Goal: Task Accomplishment & Management: Manage account settings

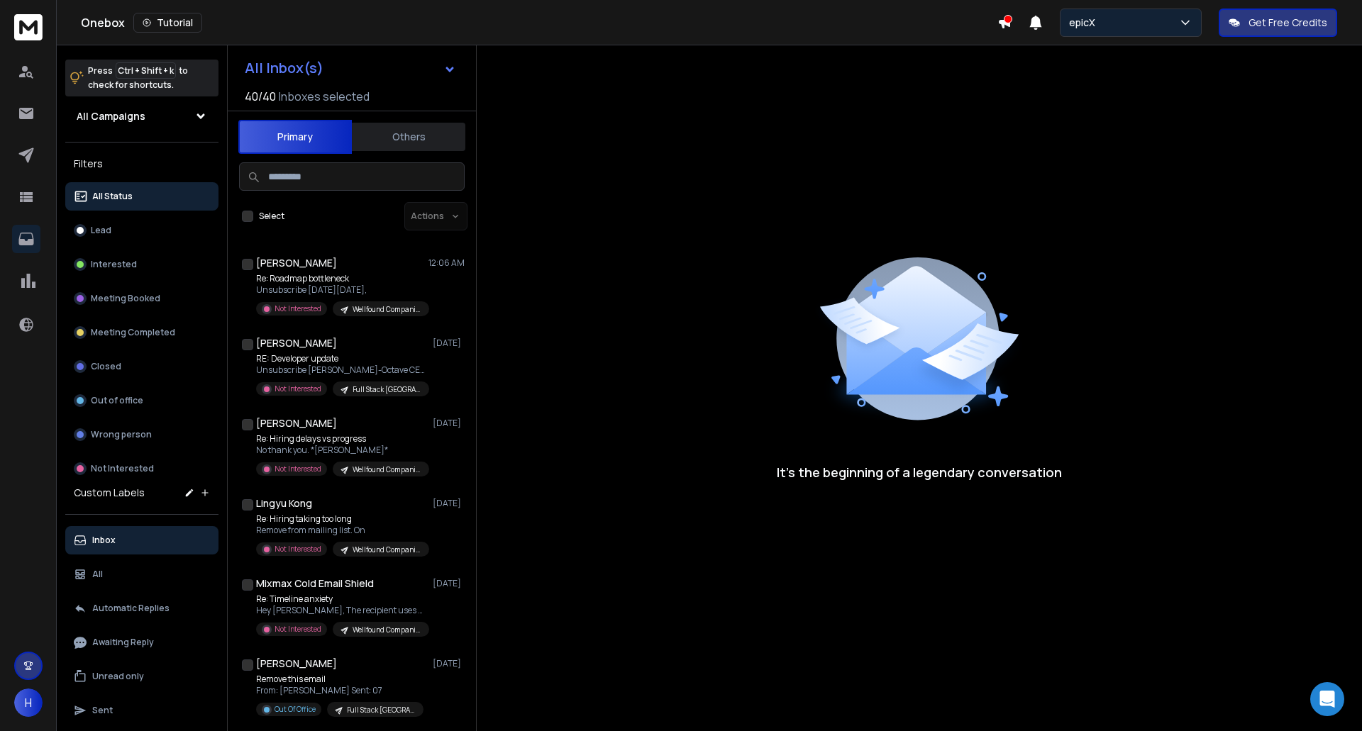
click at [1111, 28] on div "epicX" at bounding box center [1130, 23] width 123 height 14
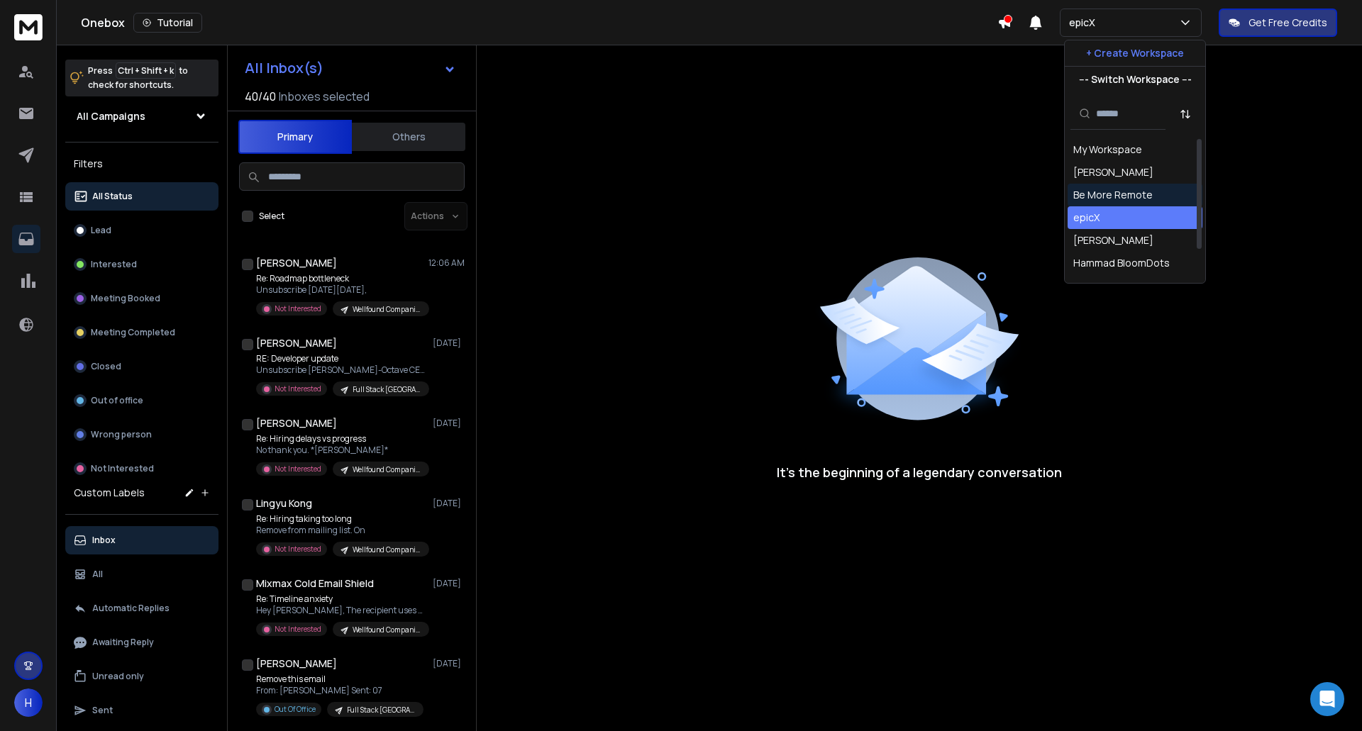
click at [1122, 187] on div "Be More Remote" at bounding box center [1134, 195] width 135 height 23
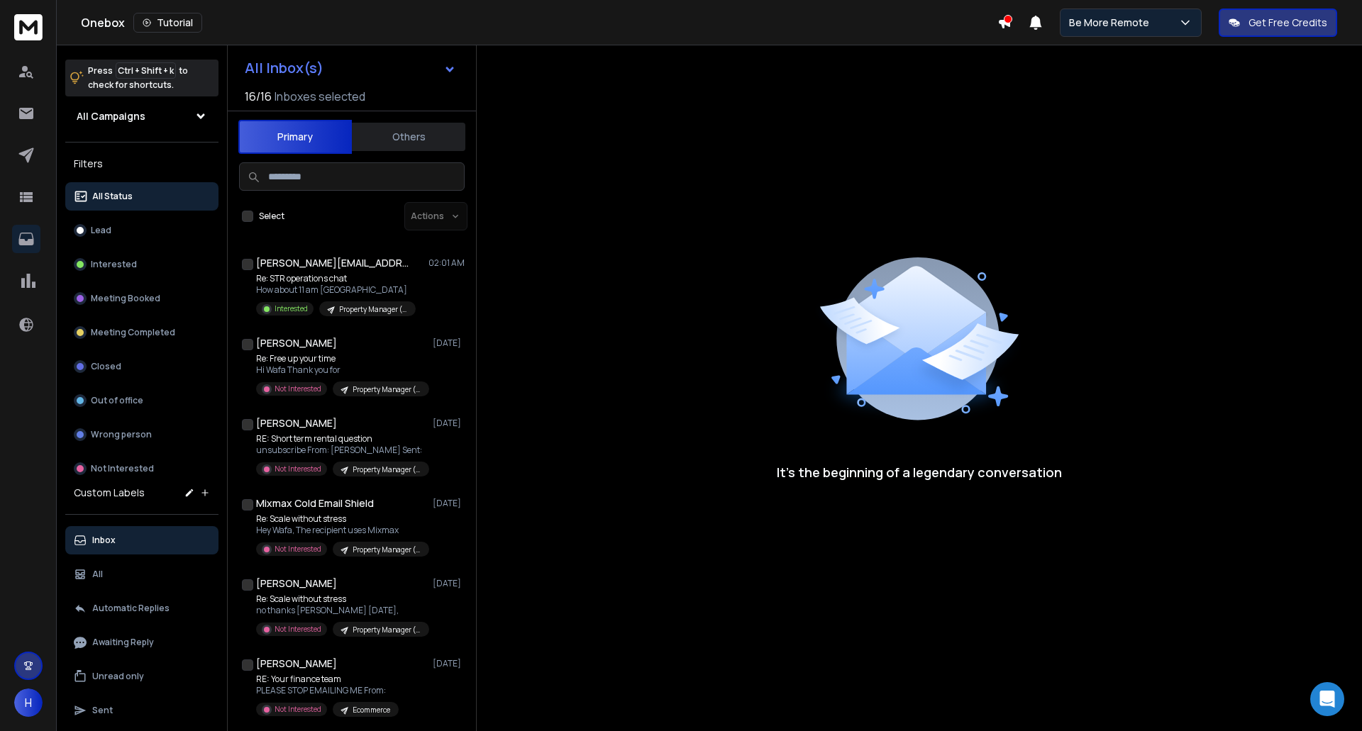
click at [1102, 13] on button "Be More Remote" at bounding box center [1131, 23] width 142 height 28
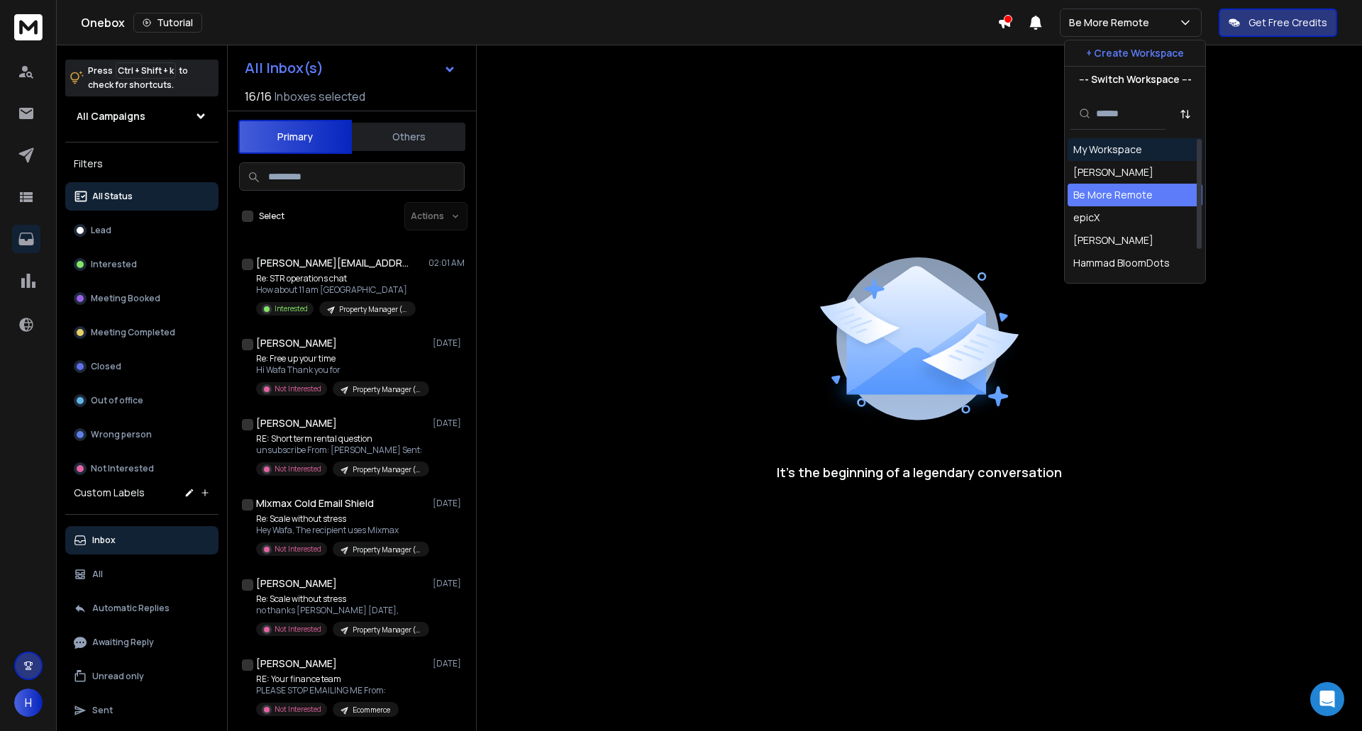
click at [1094, 148] on div "My Workspace" at bounding box center [1107, 150] width 69 height 14
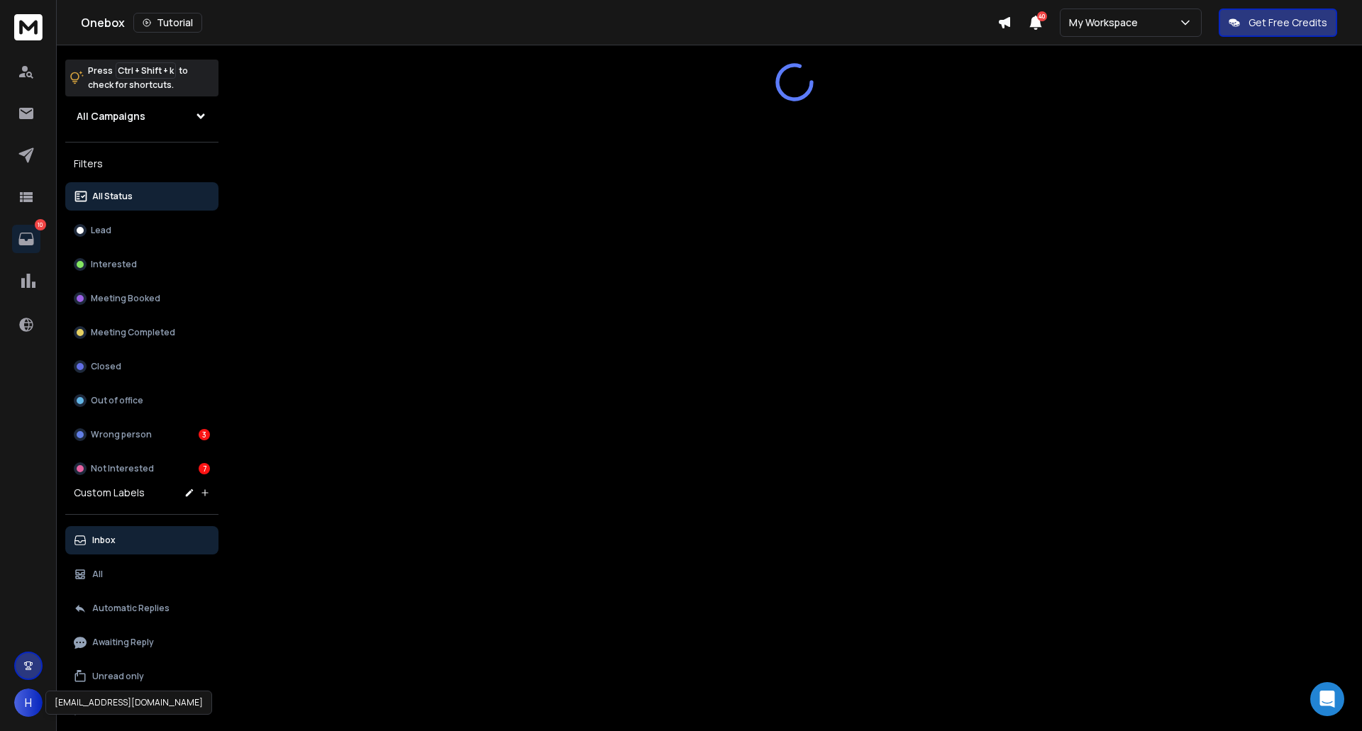
click at [34, 694] on span "H" at bounding box center [28, 703] width 28 height 28
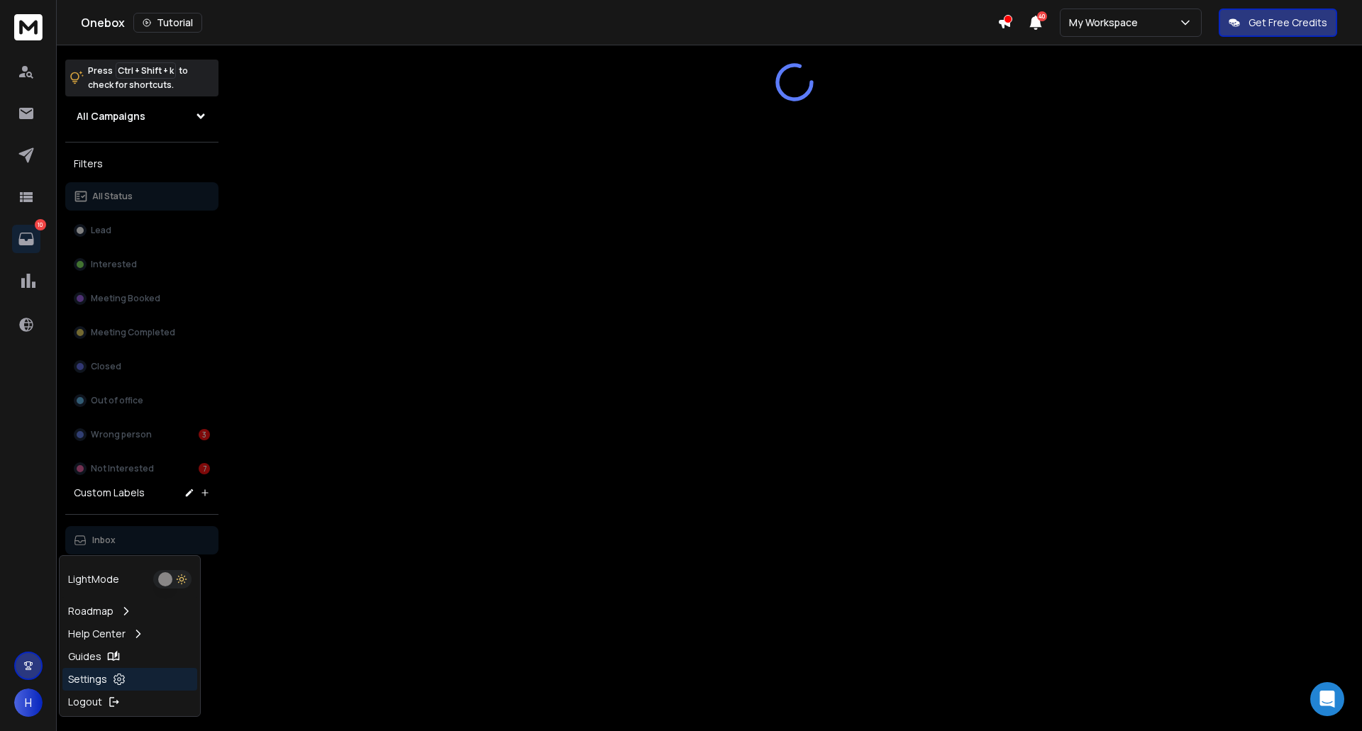
click at [109, 681] on div "Settings" at bounding box center [129, 679] width 135 height 23
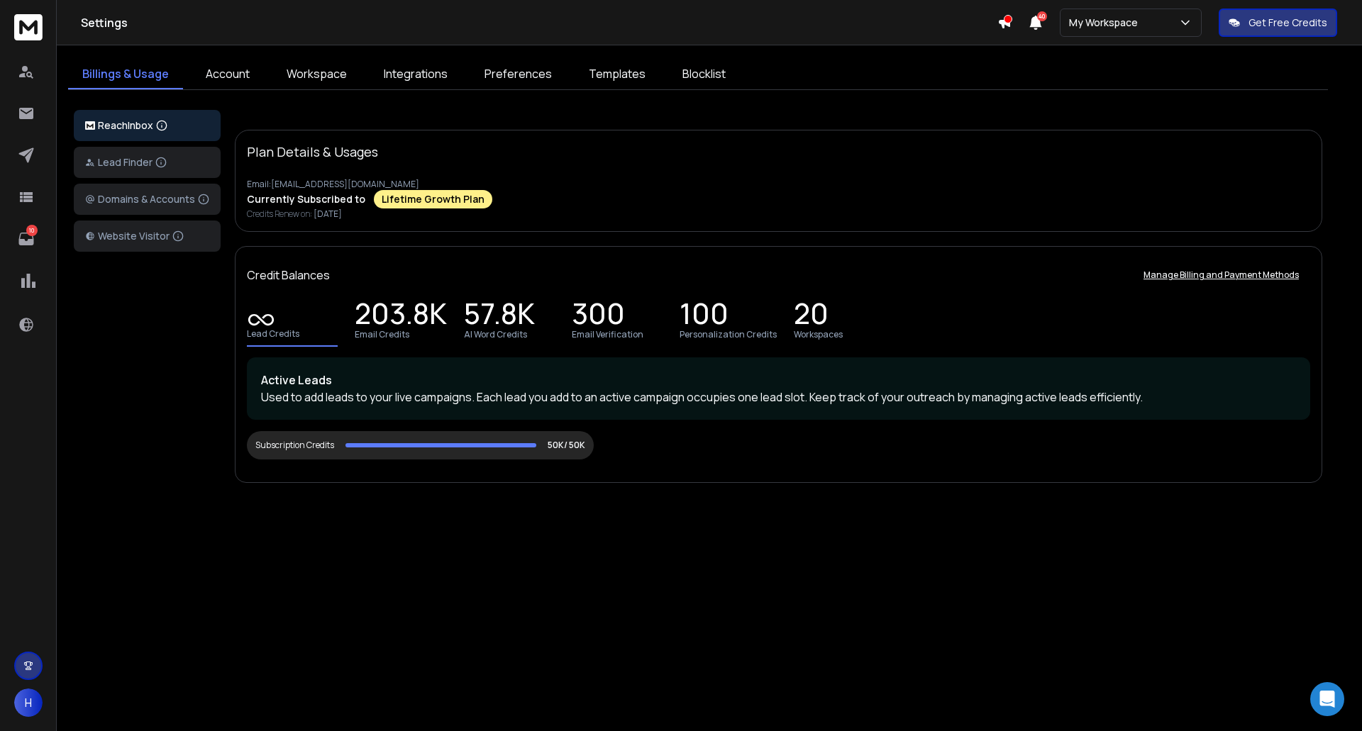
click at [299, 74] on link "Workspace" at bounding box center [316, 75] width 89 height 30
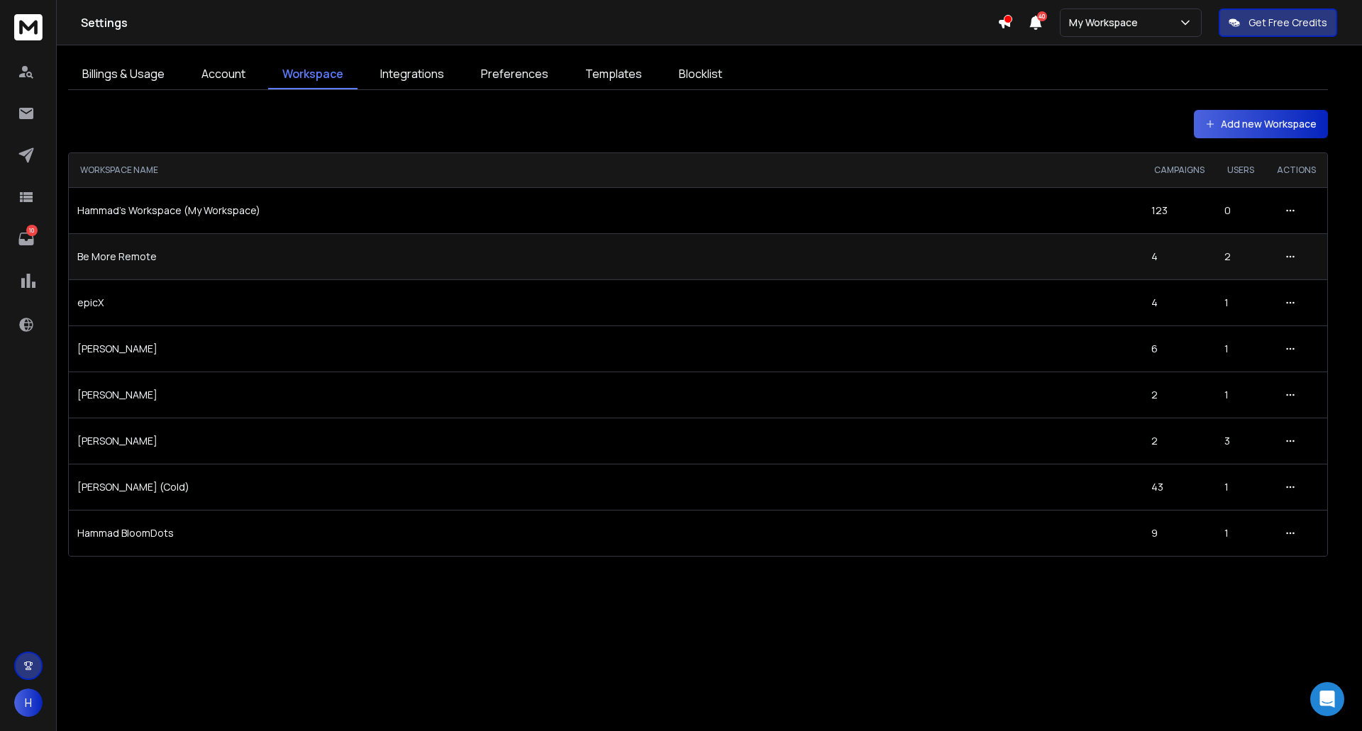
click at [116, 258] on td "Be More Remote" at bounding box center [606, 256] width 1074 height 46
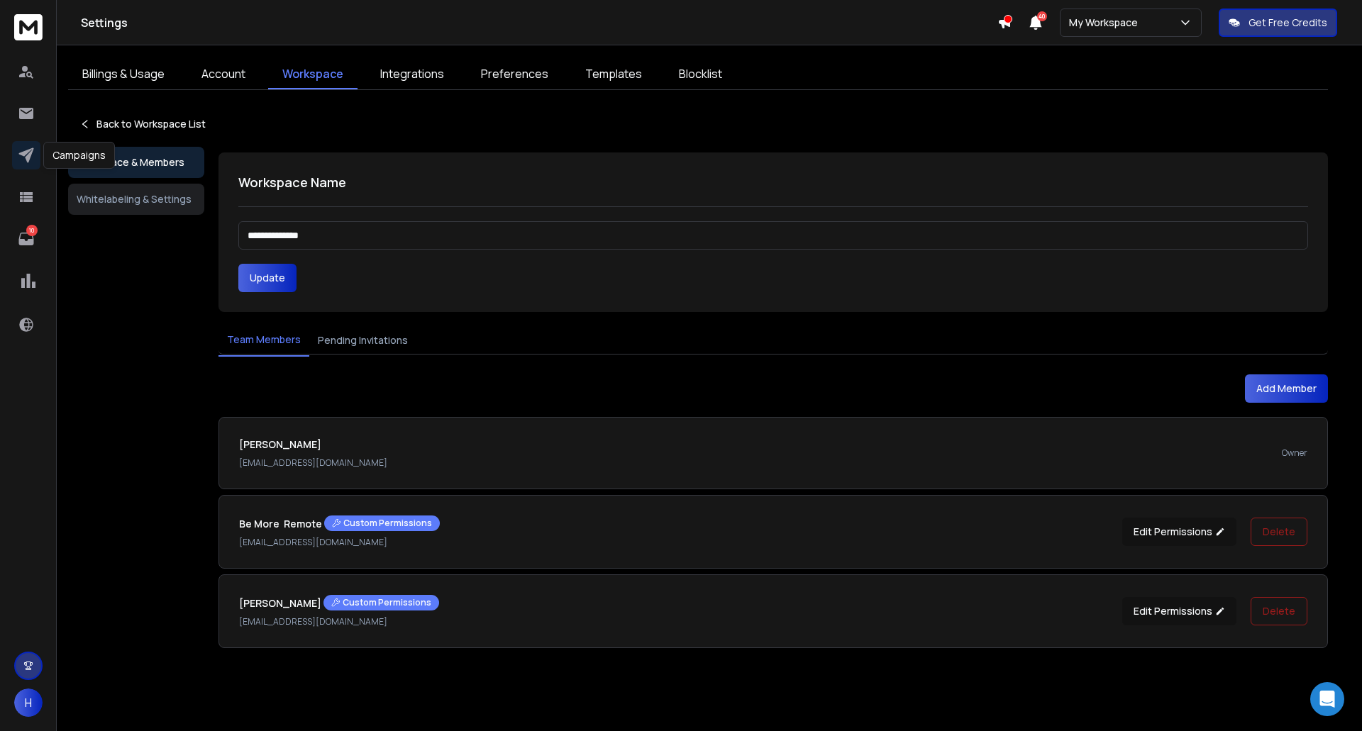
click at [31, 160] on icon at bounding box center [26, 155] width 17 height 17
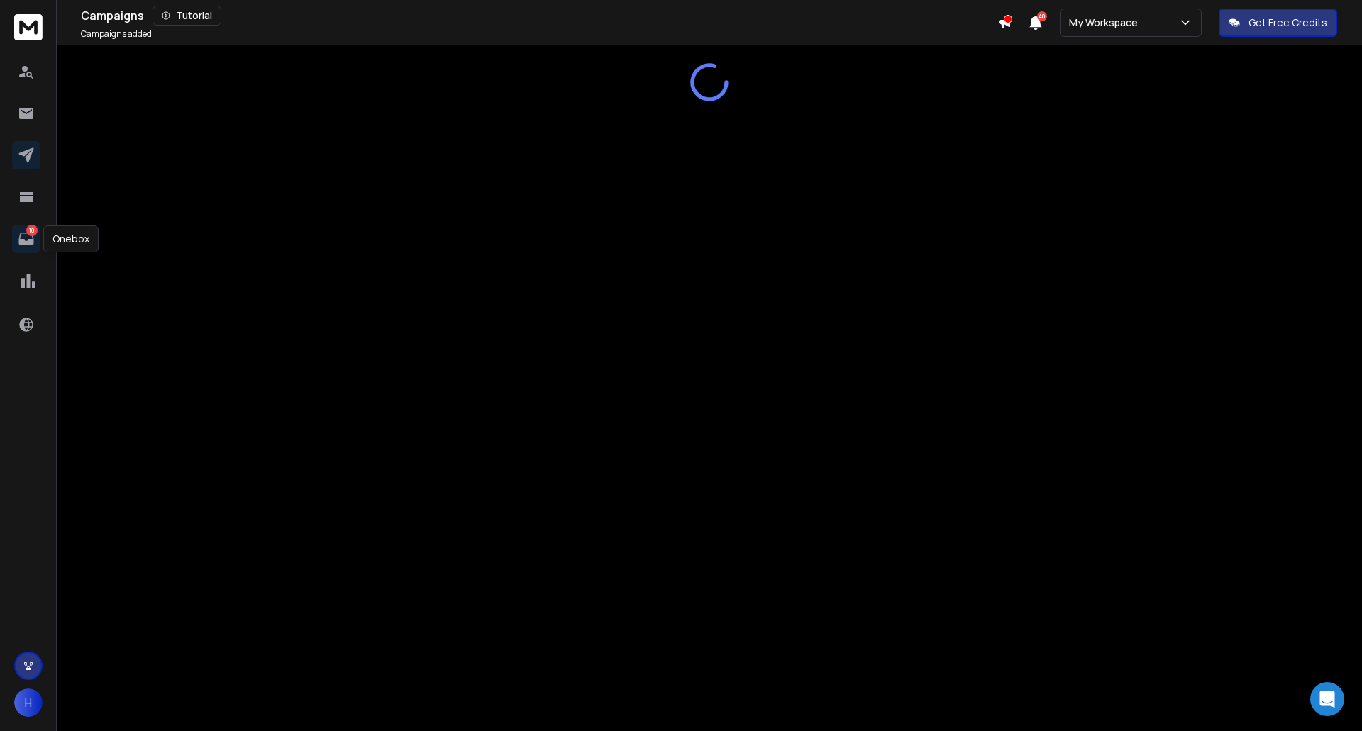
click at [18, 235] on icon at bounding box center [26, 238] width 17 height 17
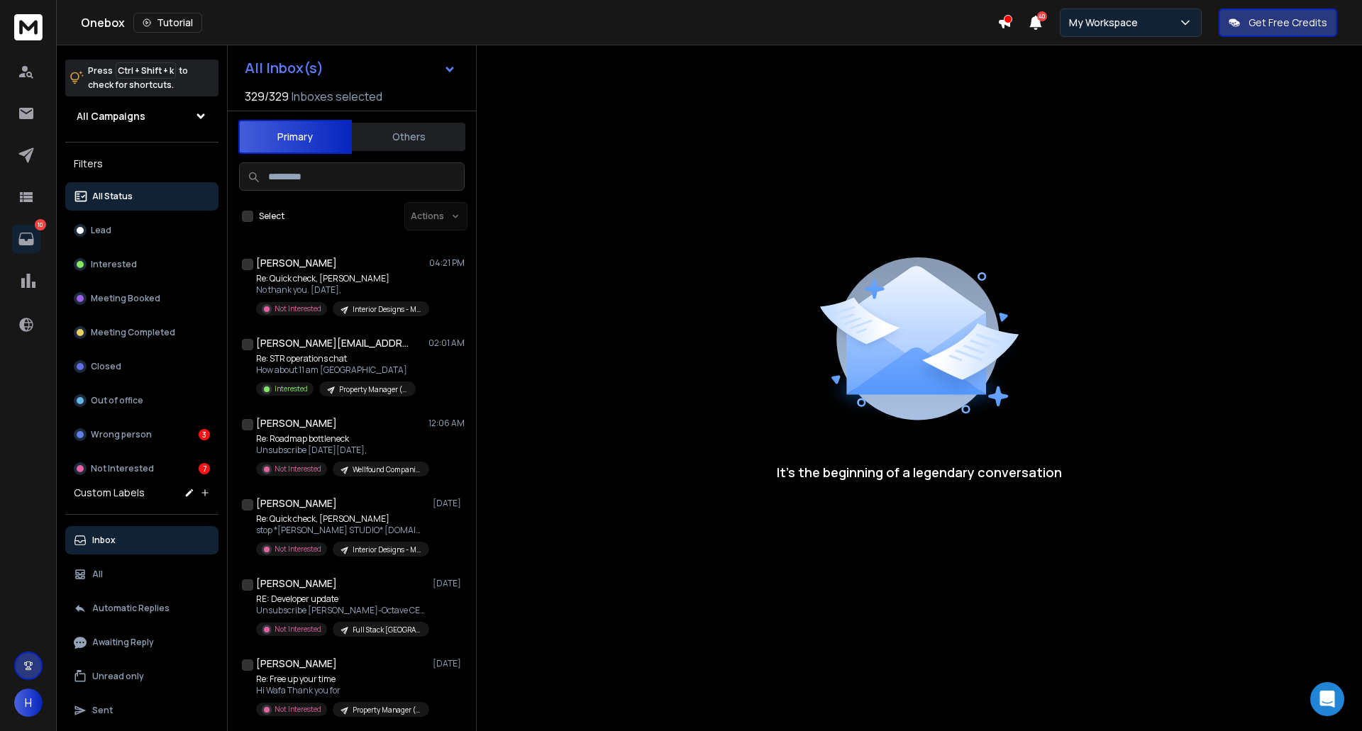
click at [1139, 22] on p "My Workspace" at bounding box center [1106, 23] width 74 height 14
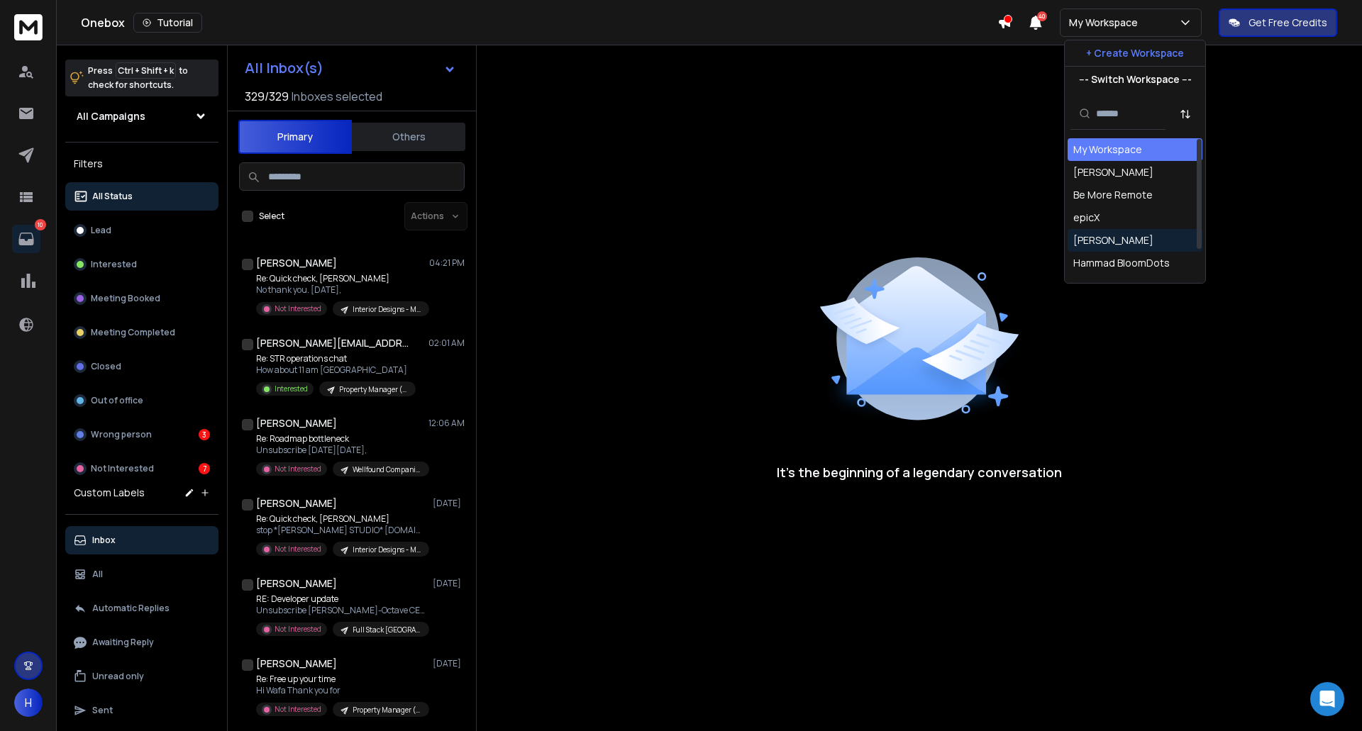
scroll to position [40, 0]
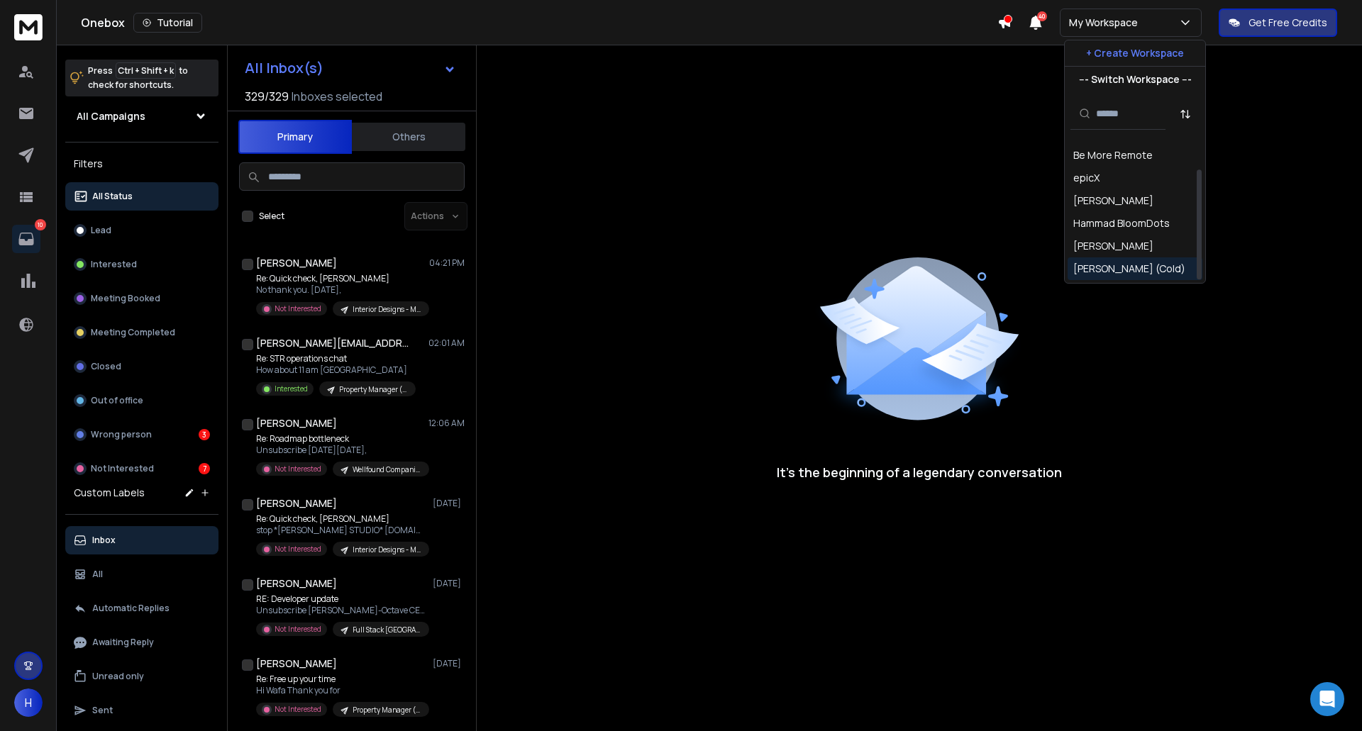
click at [1114, 266] on div "Tanveer (Cold)" at bounding box center [1129, 269] width 112 height 14
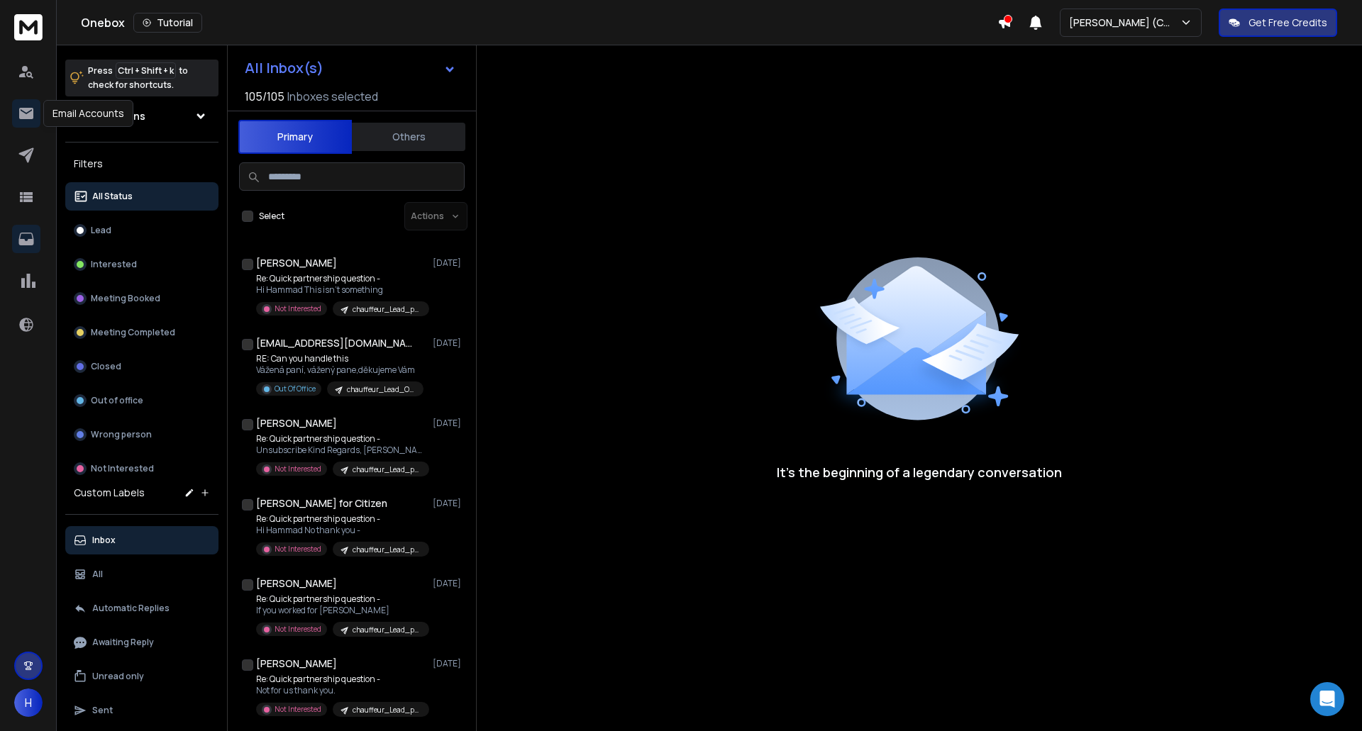
click at [23, 116] on icon at bounding box center [26, 113] width 14 height 11
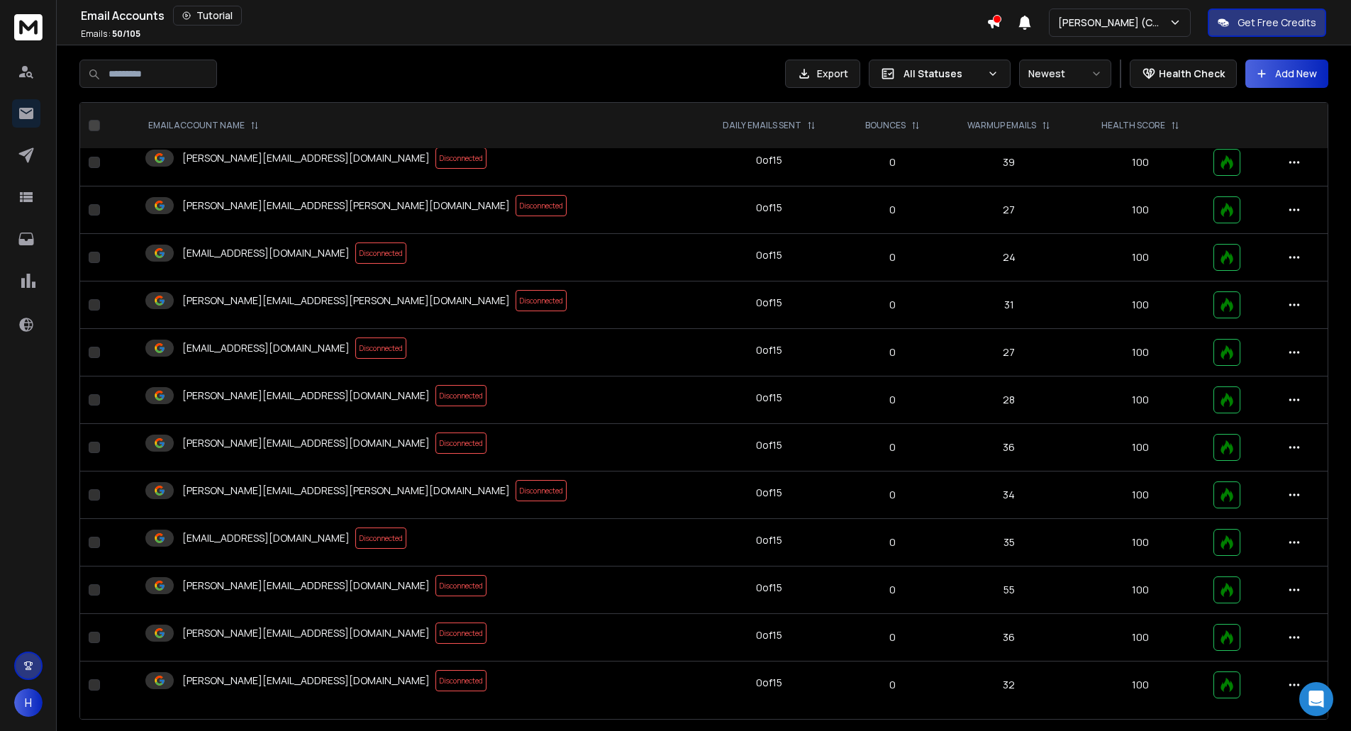
scroll to position [1839, 0]
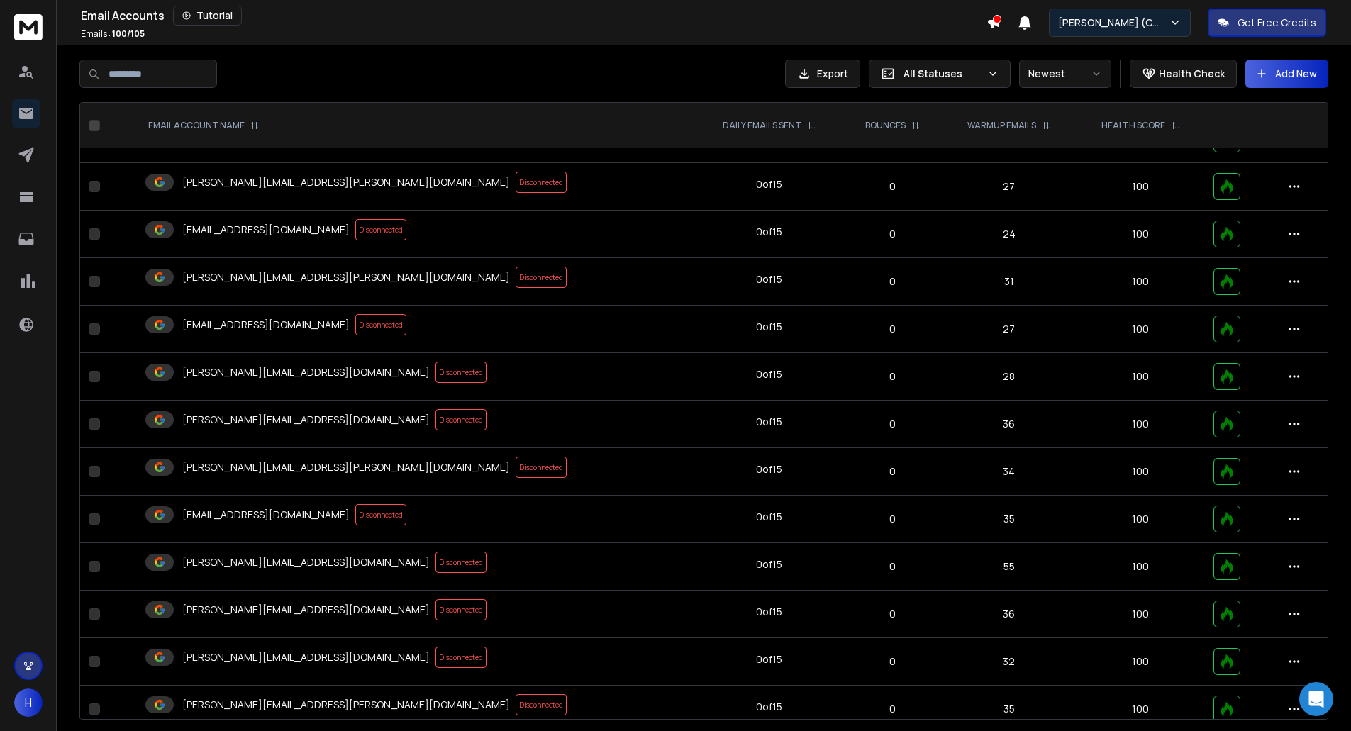
click at [1164, 26] on div "Tanveer (Cold)" at bounding box center [1119, 23] width 123 height 14
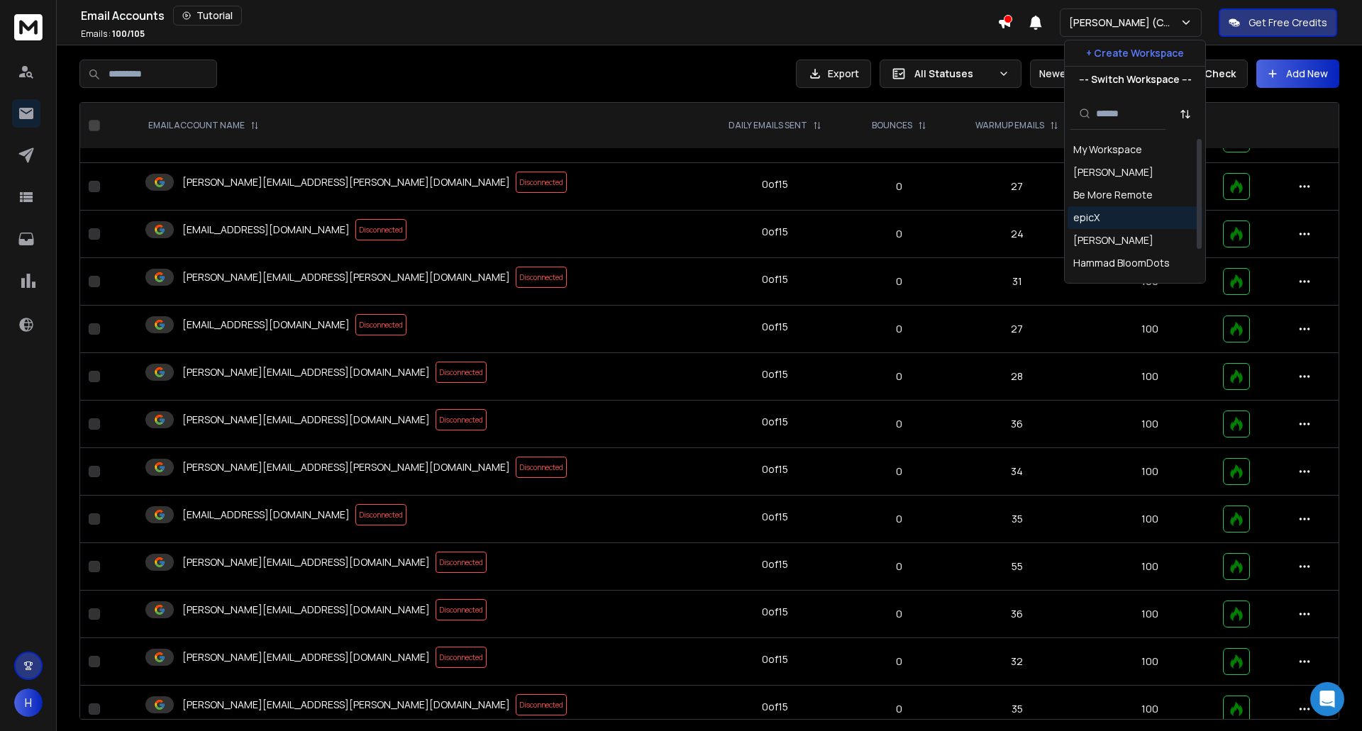
click at [1111, 219] on div "epicX" at bounding box center [1134, 217] width 135 height 23
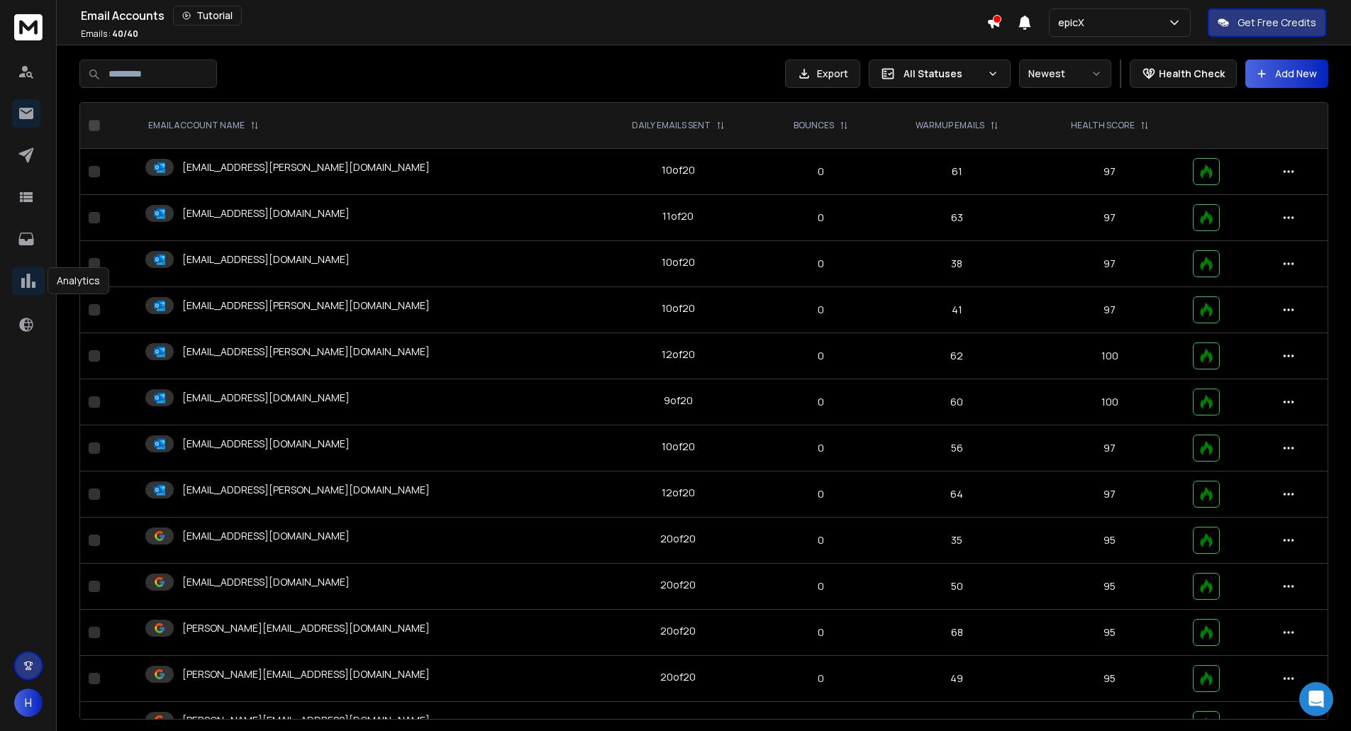
click at [43, 272] on link at bounding box center [28, 281] width 33 height 33
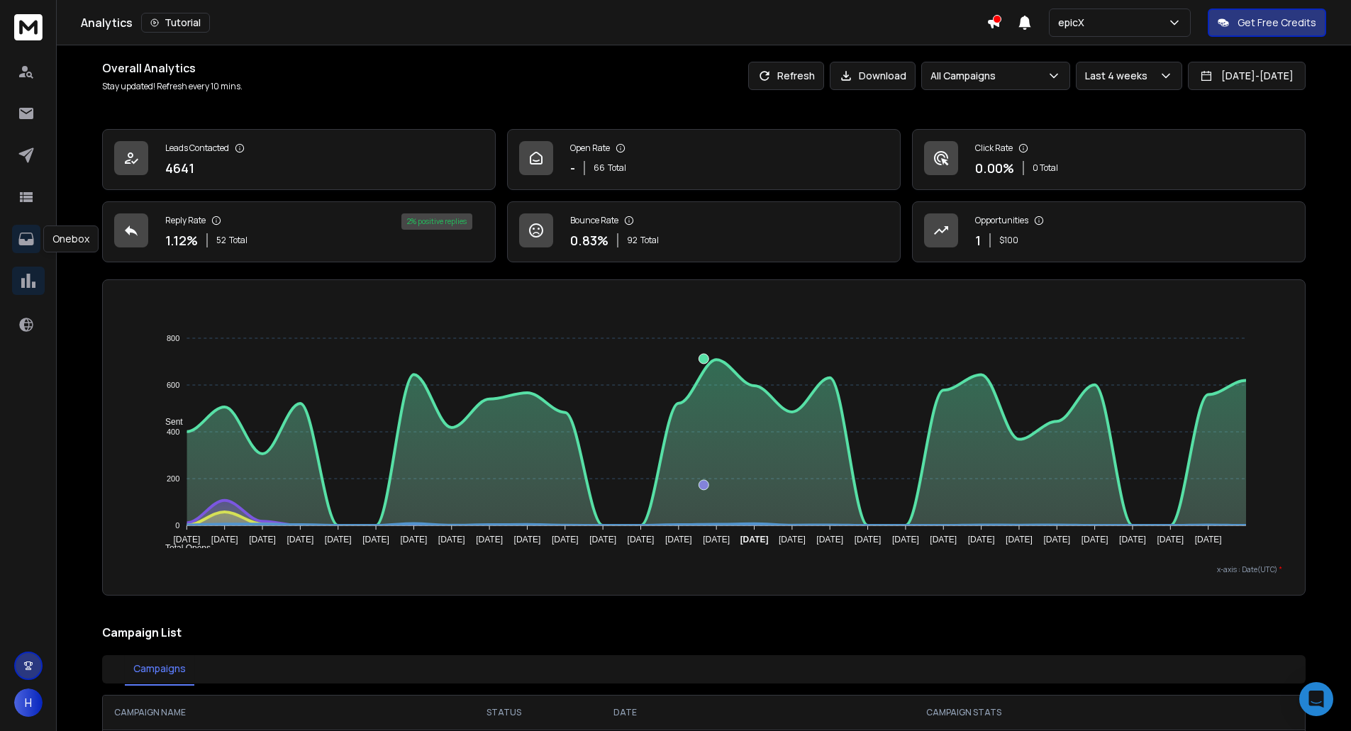
click at [24, 237] on icon at bounding box center [26, 238] width 17 height 17
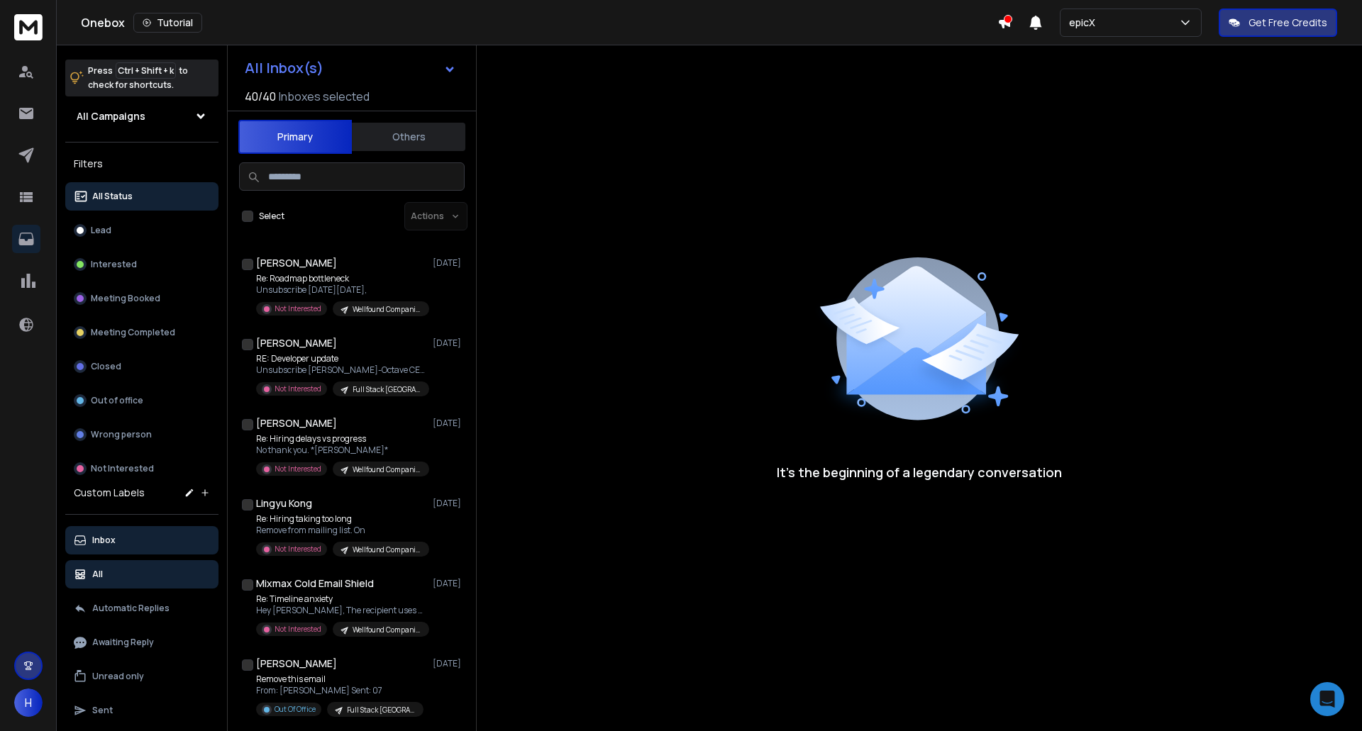
click at [153, 580] on button "All" at bounding box center [141, 574] width 153 height 28
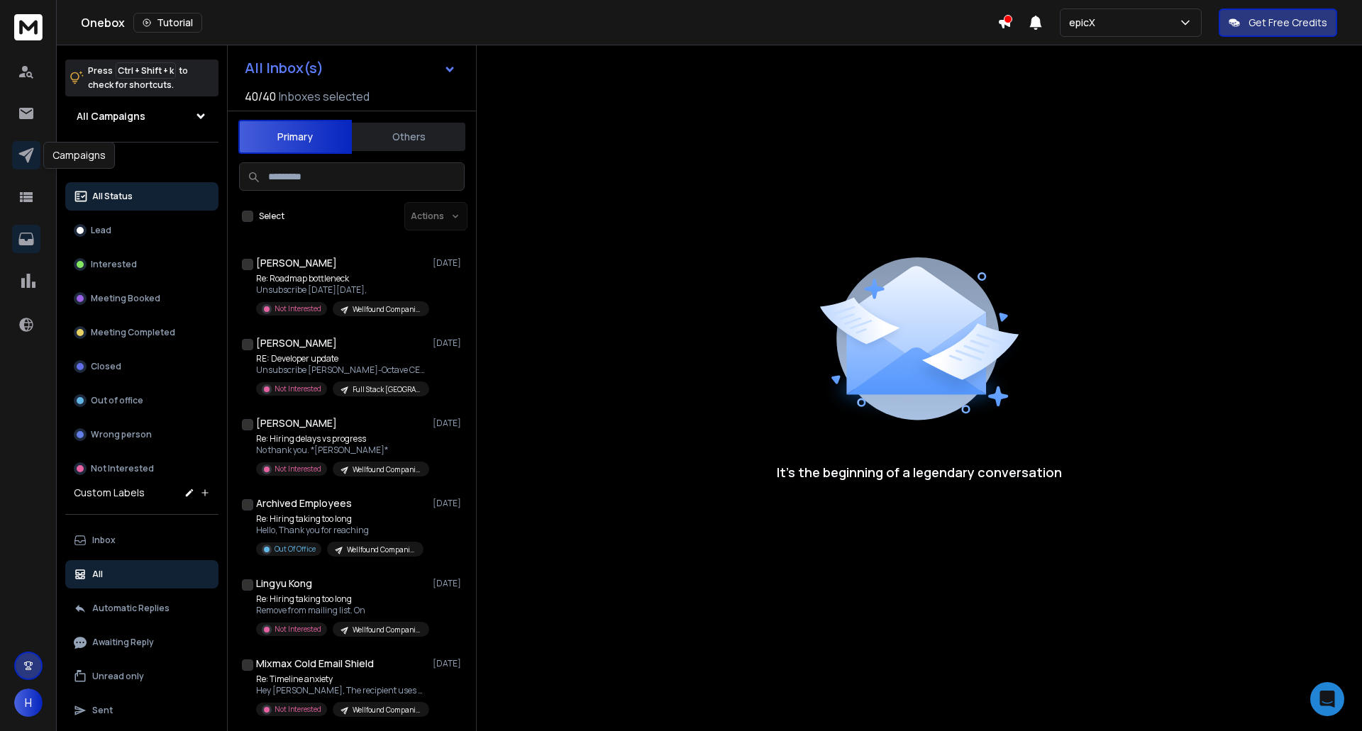
click at [36, 148] on link at bounding box center [26, 155] width 28 height 28
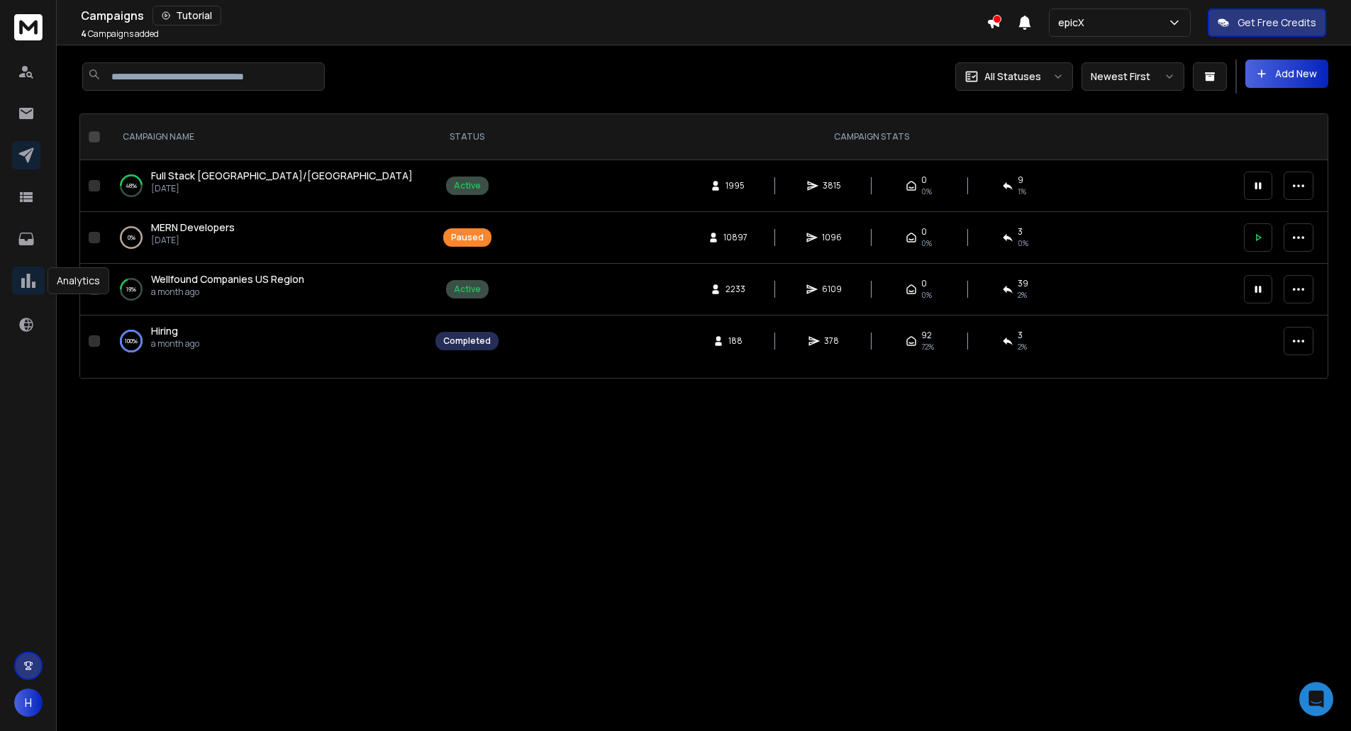
click at [33, 273] on icon at bounding box center [28, 280] width 21 height 21
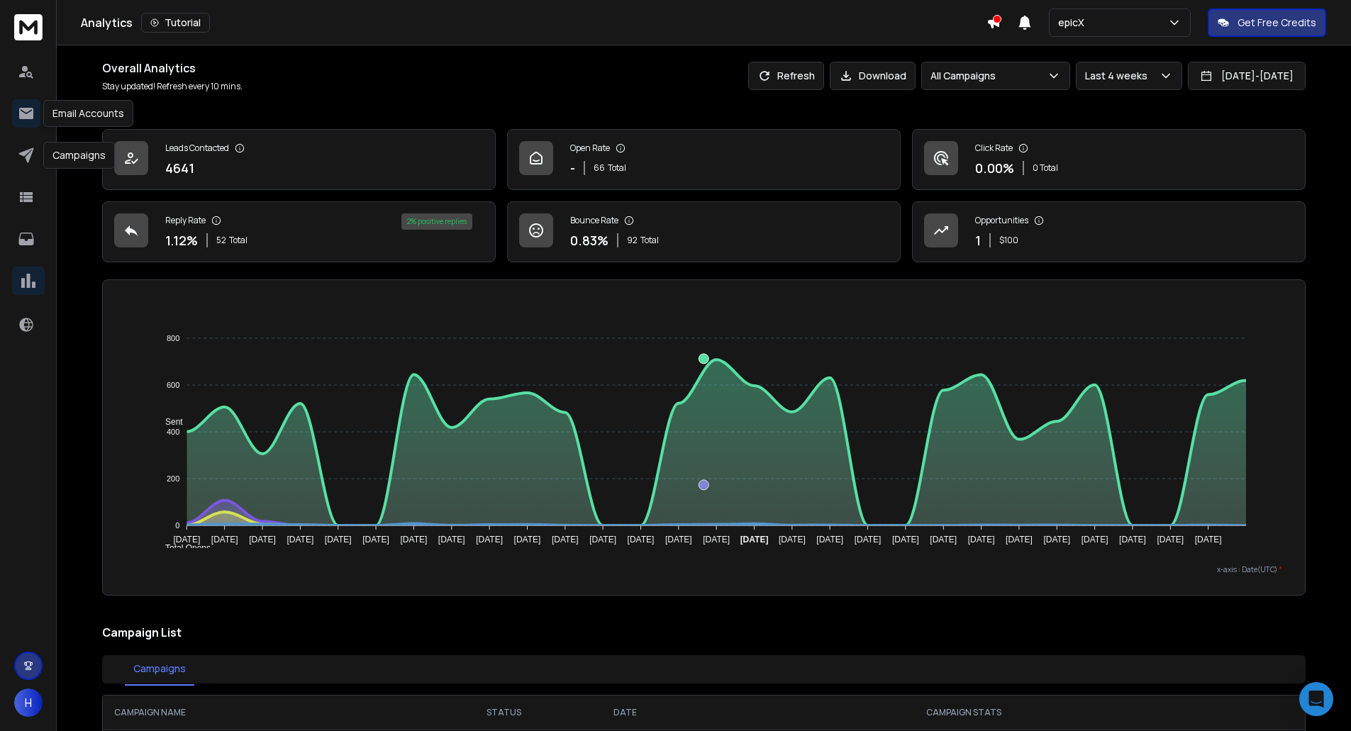
click at [24, 118] on icon at bounding box center [26, 113] width 14 height 11
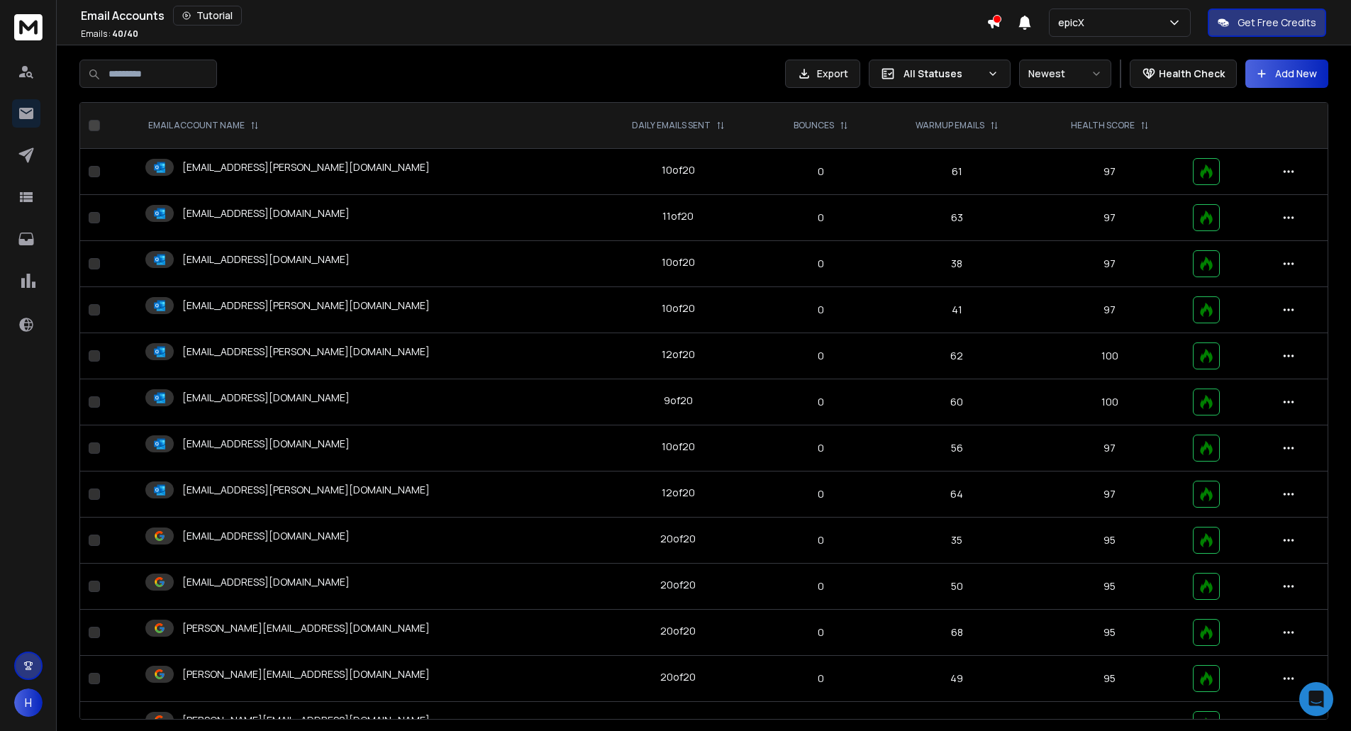
click at [408, 176] on td "[EMAIL_ADDRESS][PERSON_NAME][DOMAIN_NAME]" at bounding box center [364, 172] width 455 height 46
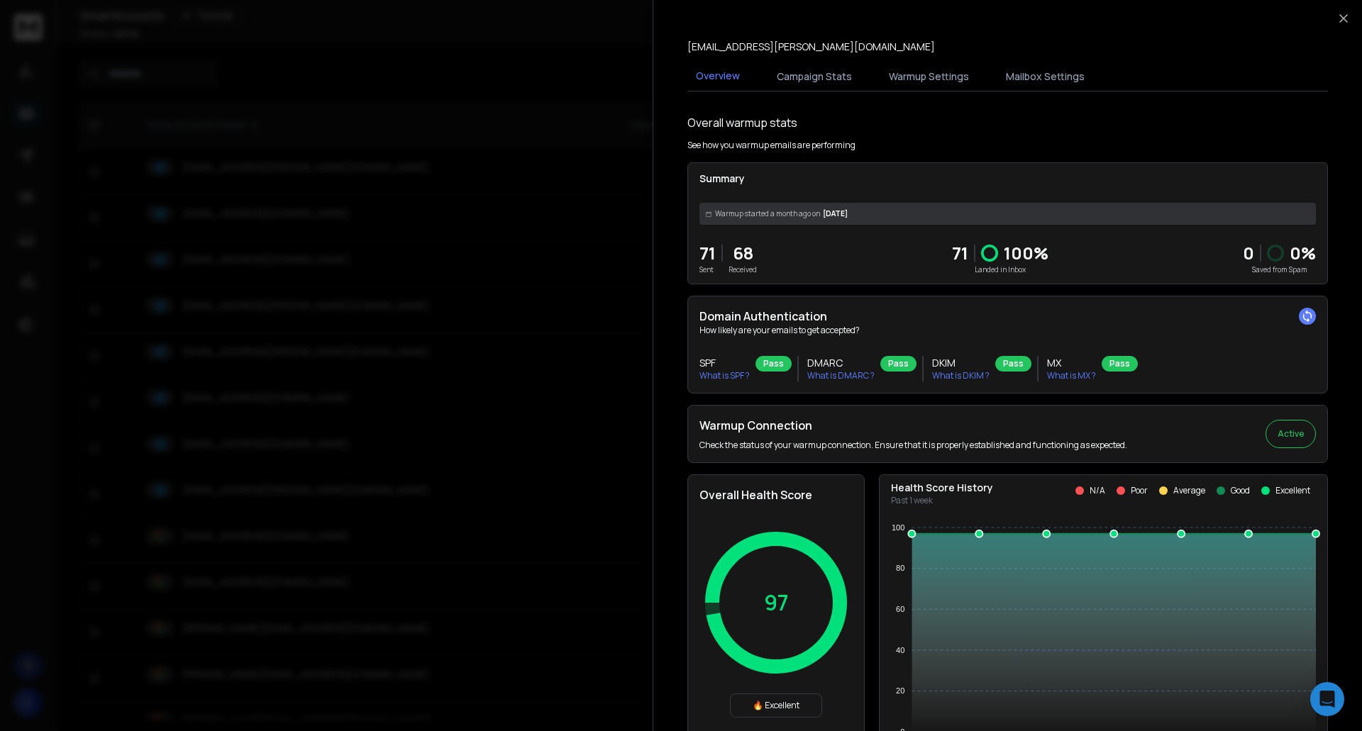
click at [1024, 71] on button "Mailbox Settings" at bounding box center [1045, 76] width 96 height 31
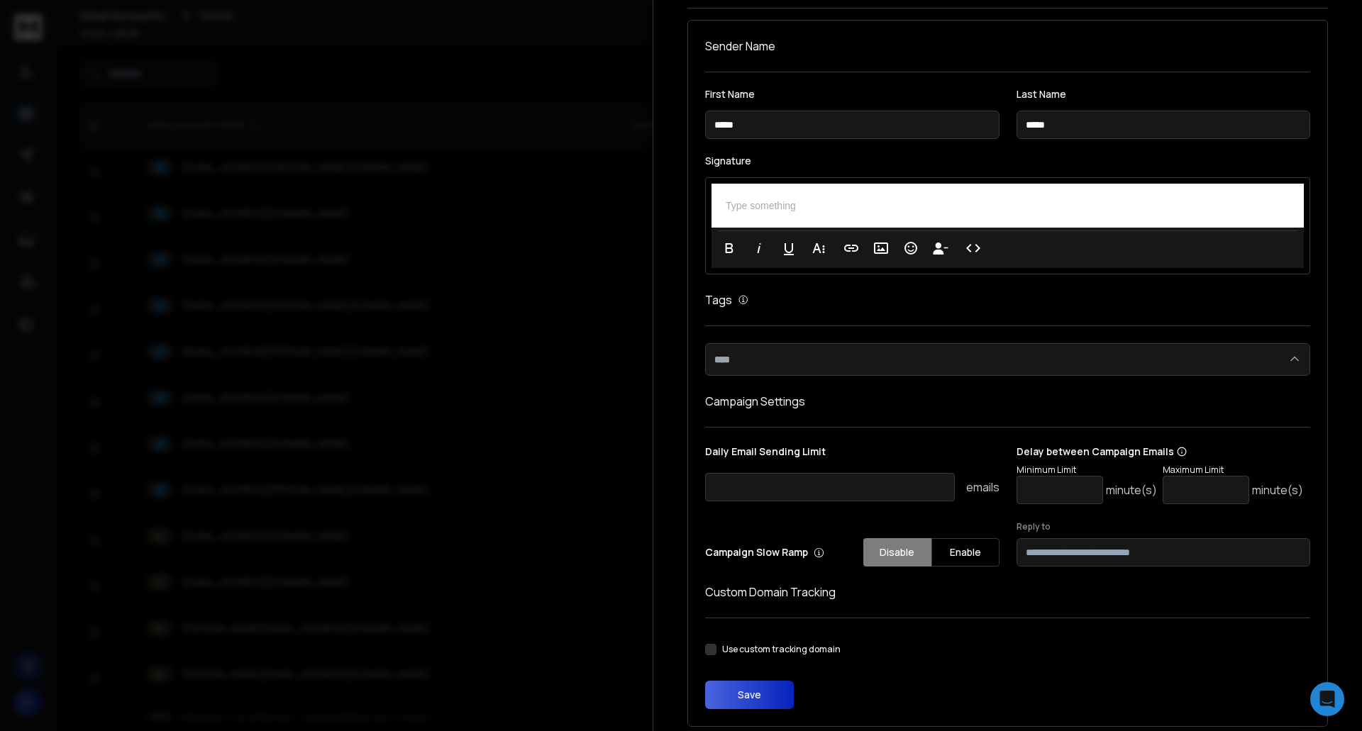
scroll to position [118, 0]
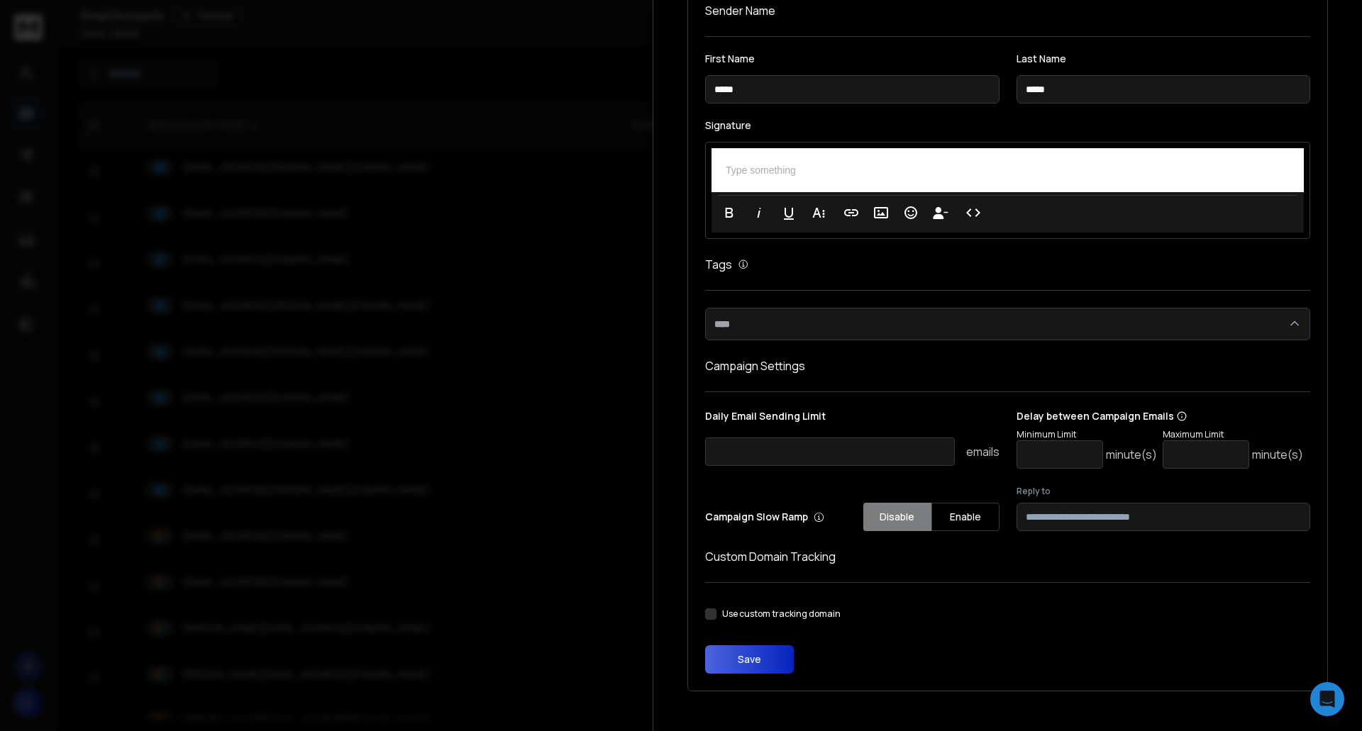
drag, startPoint x: 1180, startPoint y: 445, endPoint x: 1160, endPoint y: 445, distance: 19.9
click at [1162, 445] on input "**" at bounding box center [1205, 454] width 87 height 28
click at [494, 104] on div at bounding box center [681, 365] width 1362 height 731
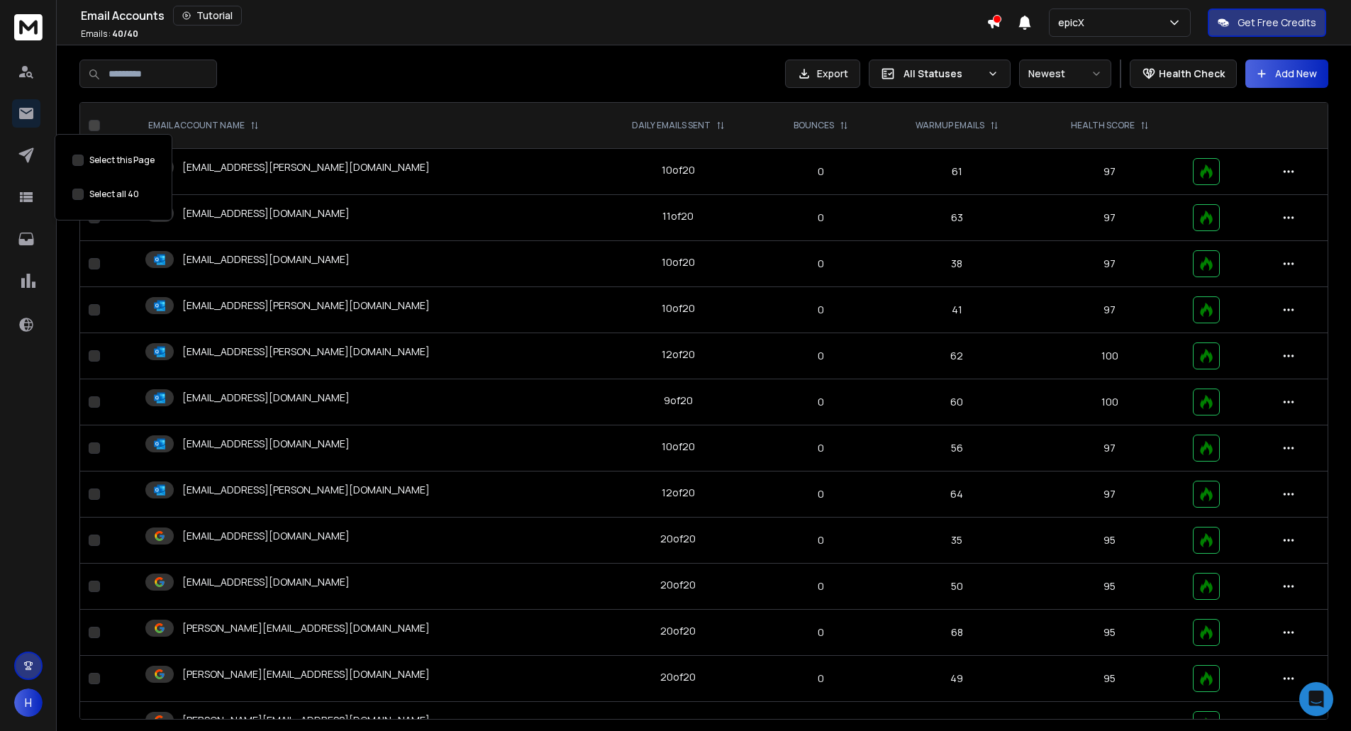
click at [80, 192] on button "Select this Page" at bounding box center [77, 194] width 11 height 11
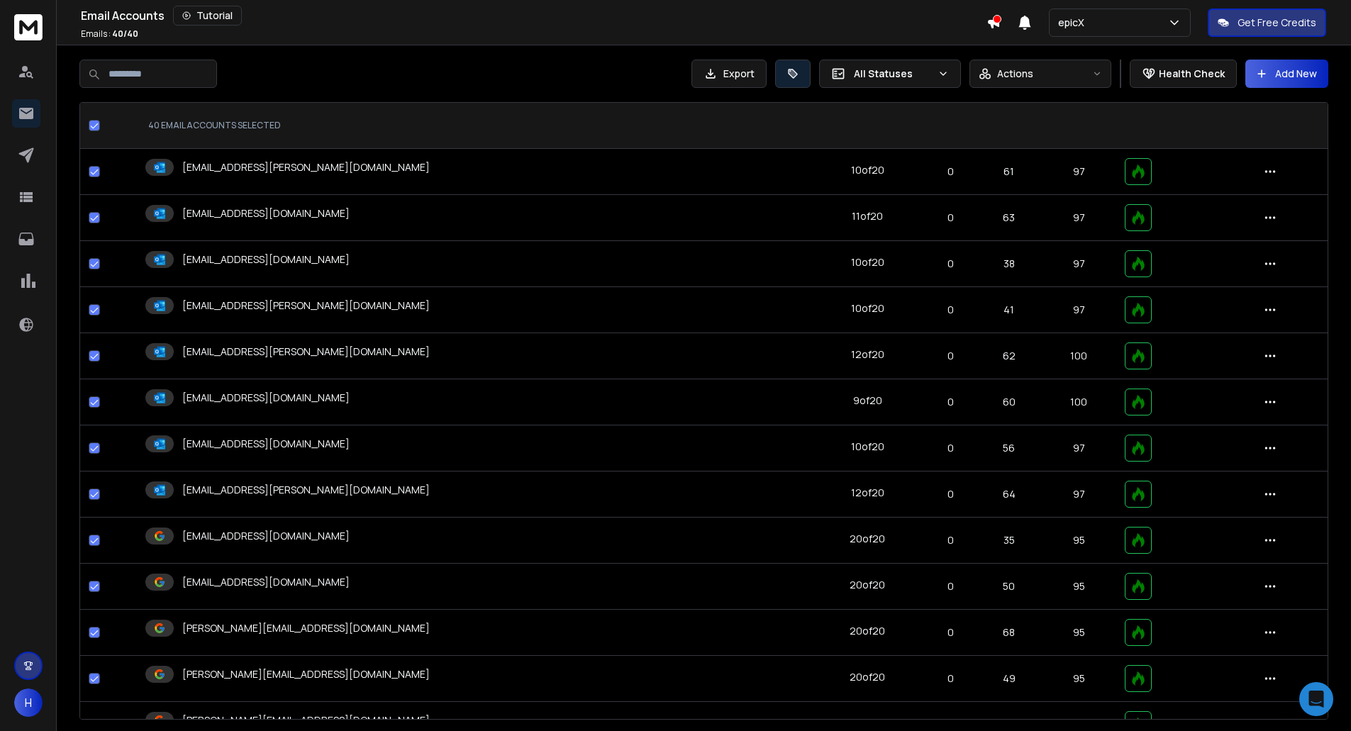
click at [806, 77] on button at bounding box center [792, 74] width 35 height 28
click at [816, 111] on th at bounding box center [874, 126] width 116 height 46
click at [1008, 82] on button "Actions" at bounding box center [1040, 74] width 142 height 28
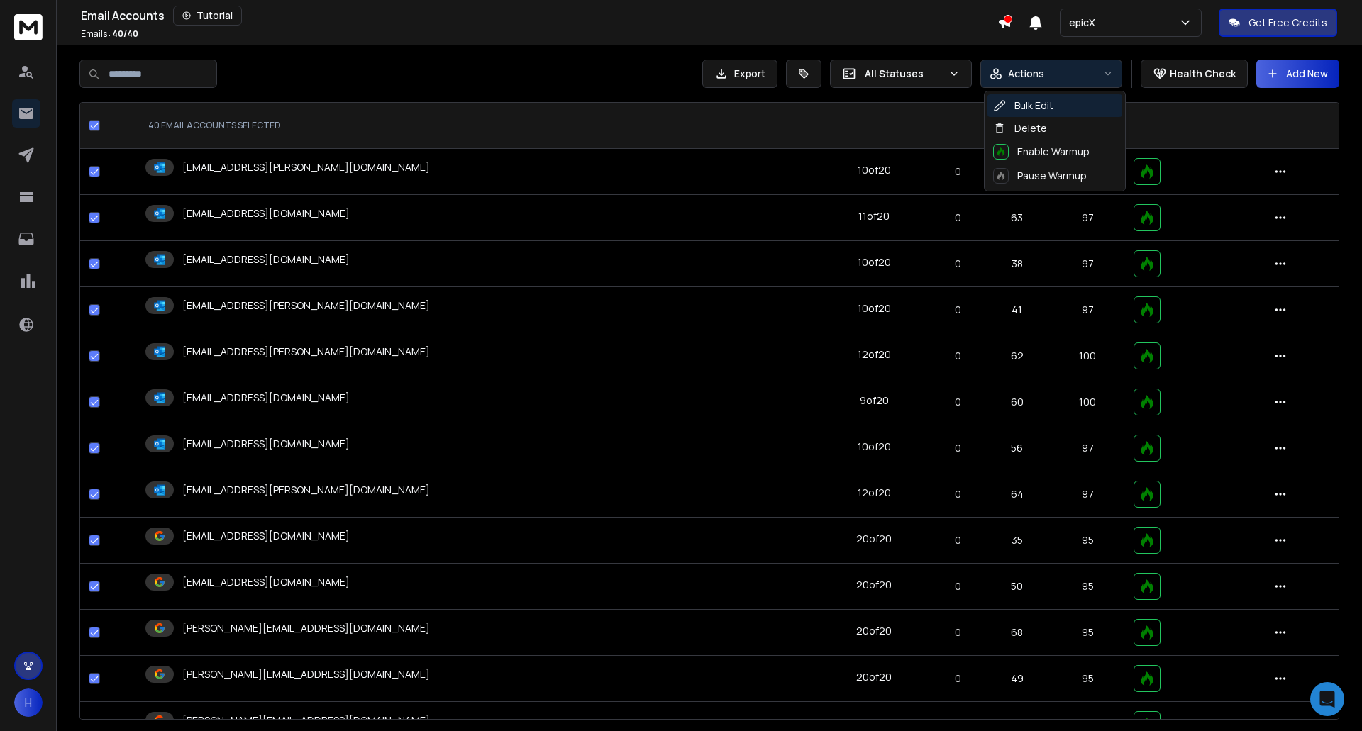
click at [1008, 82] on button "Actions" at bounding box center [1051, 74] width 142 height 28
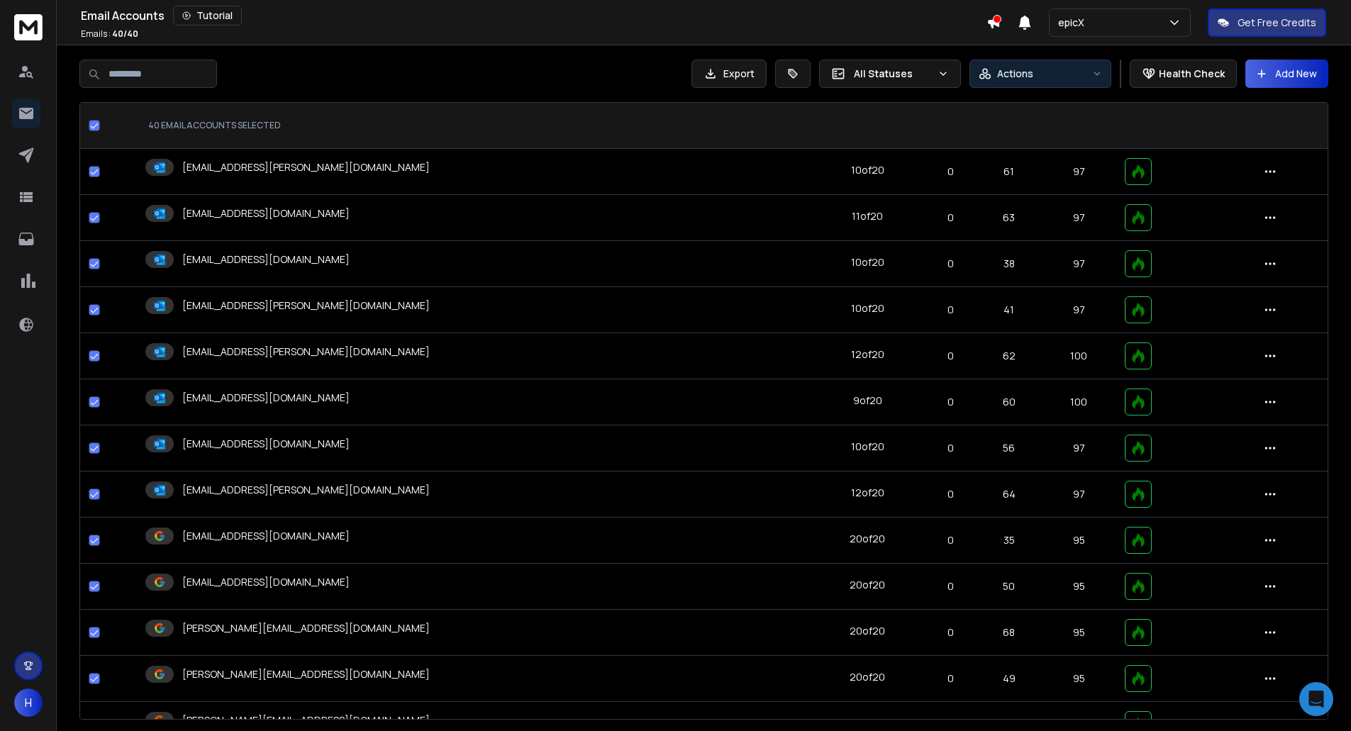
click at [1078, 78] on div "Actions" at bounding box center [1033, 74] width 108 height 14
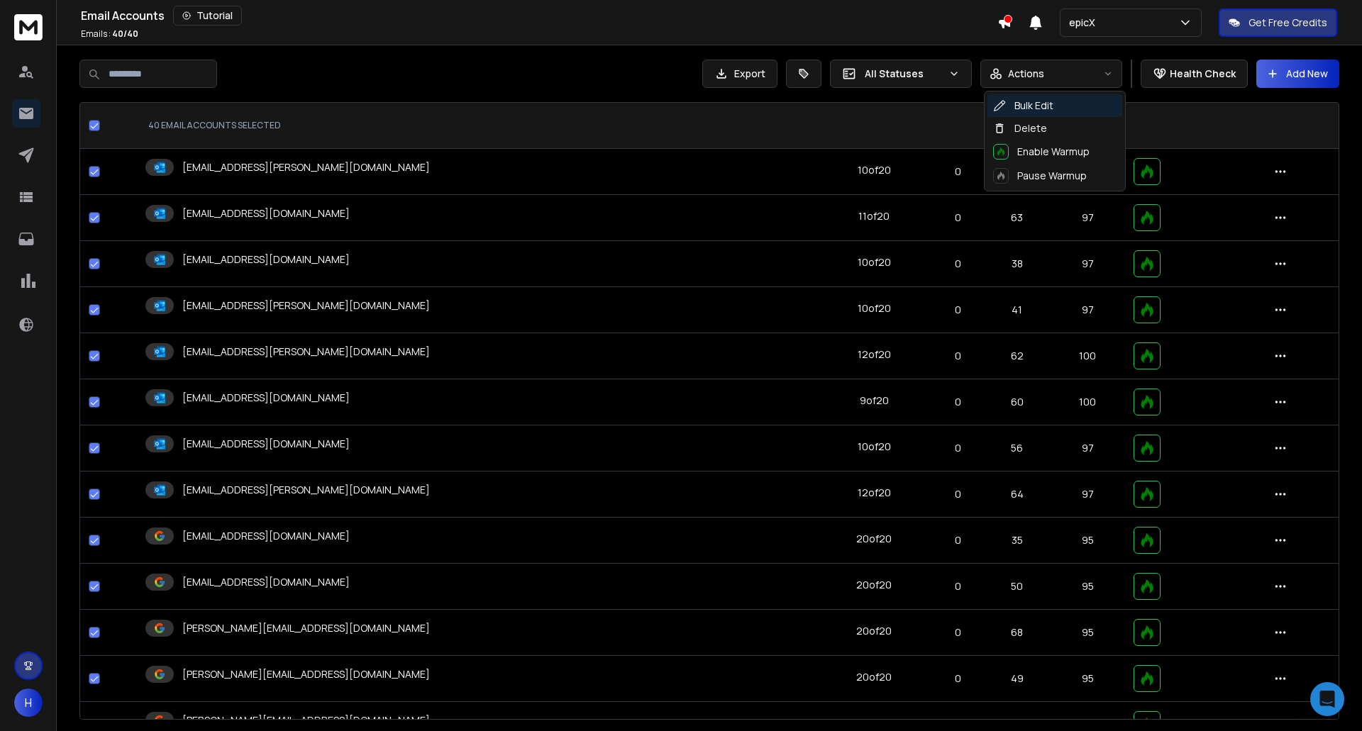
click at [1031, 104] on div "Bulk Edit" at bounding box center [1023, 106] width 60 height 14
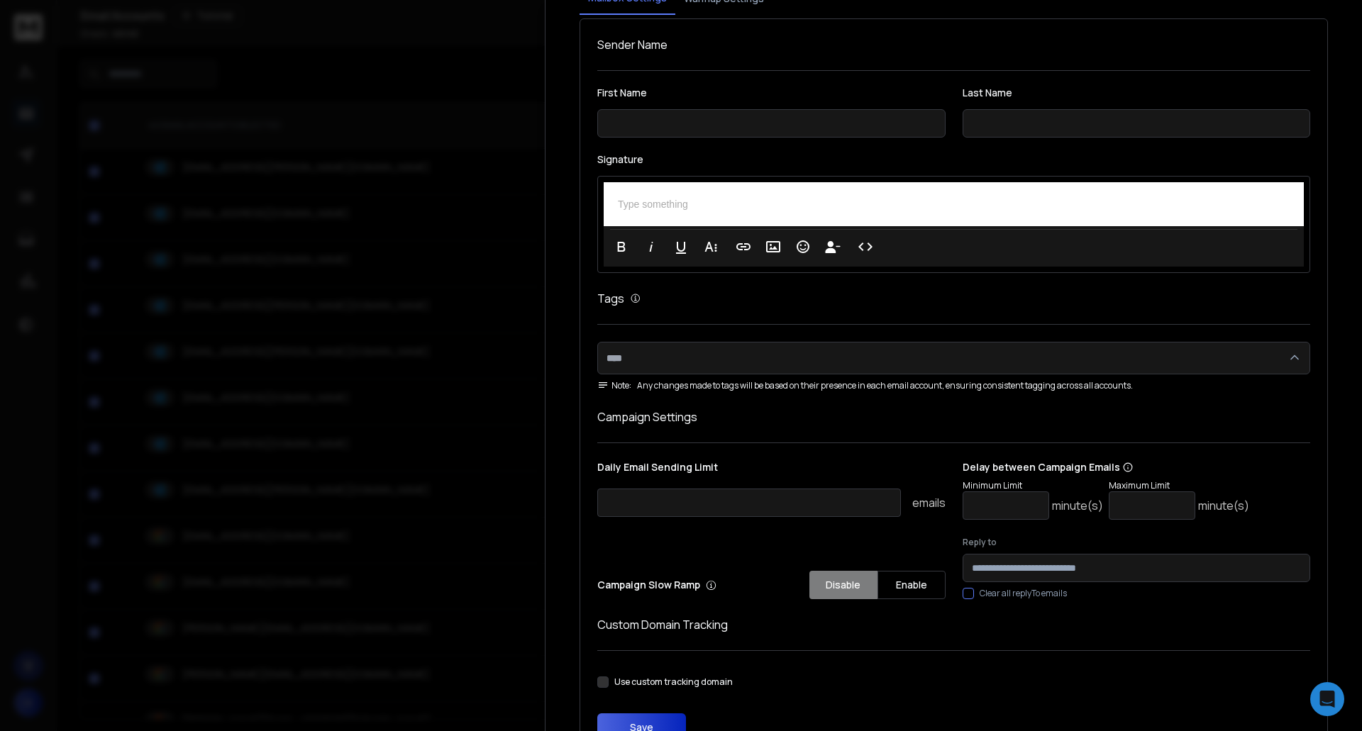
scroll to position [123, 0]
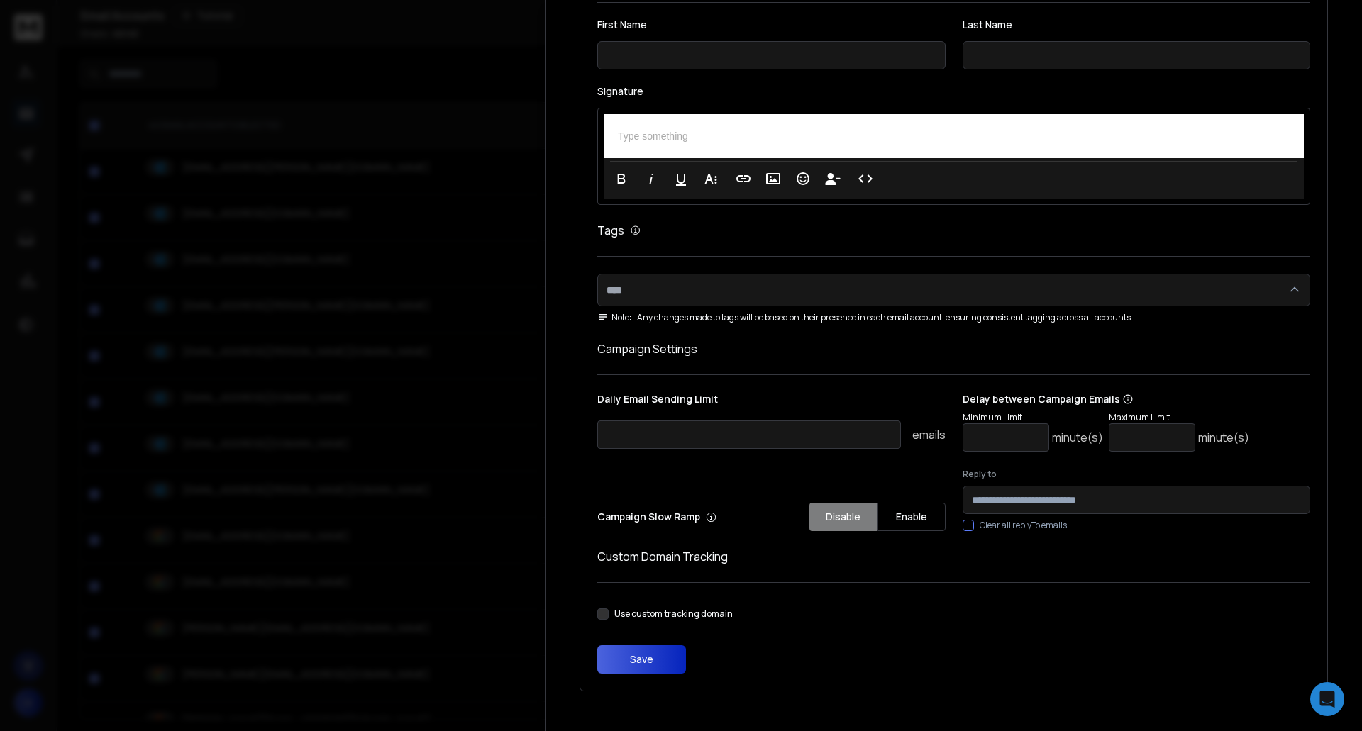
click at [979, 426] on input "number" at bounding box center [1005, 437] width 87 height 28
click at [1152, 444] on input "number" at bounding box center [1151, 437] width 87 height 28
type input "*"
type input "**"
click at [1035, 438] on input "*" at bounding box center [1005, 437] width 87 height 28
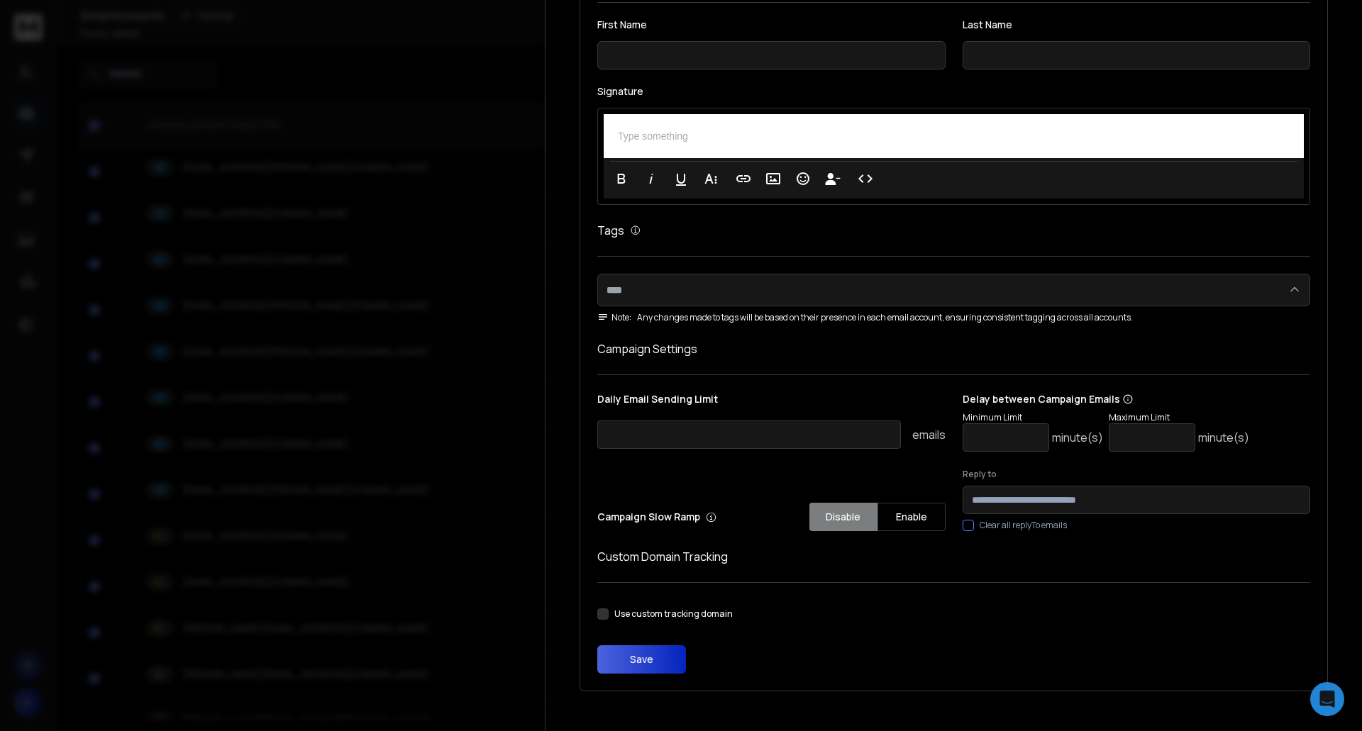
type input "**"
click at [646, 650] on button "Save" at bounding box center [641, 659] width 89 height 28
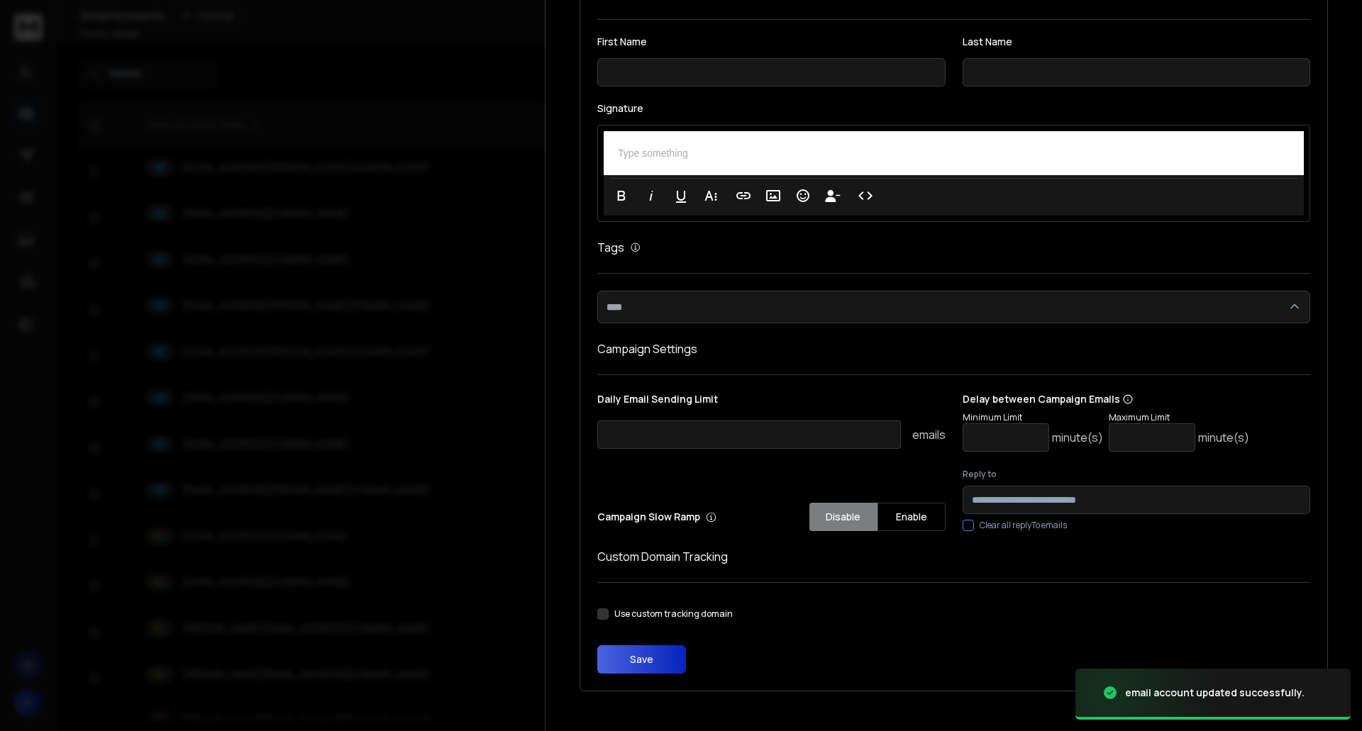
scroll to position [106, 0]
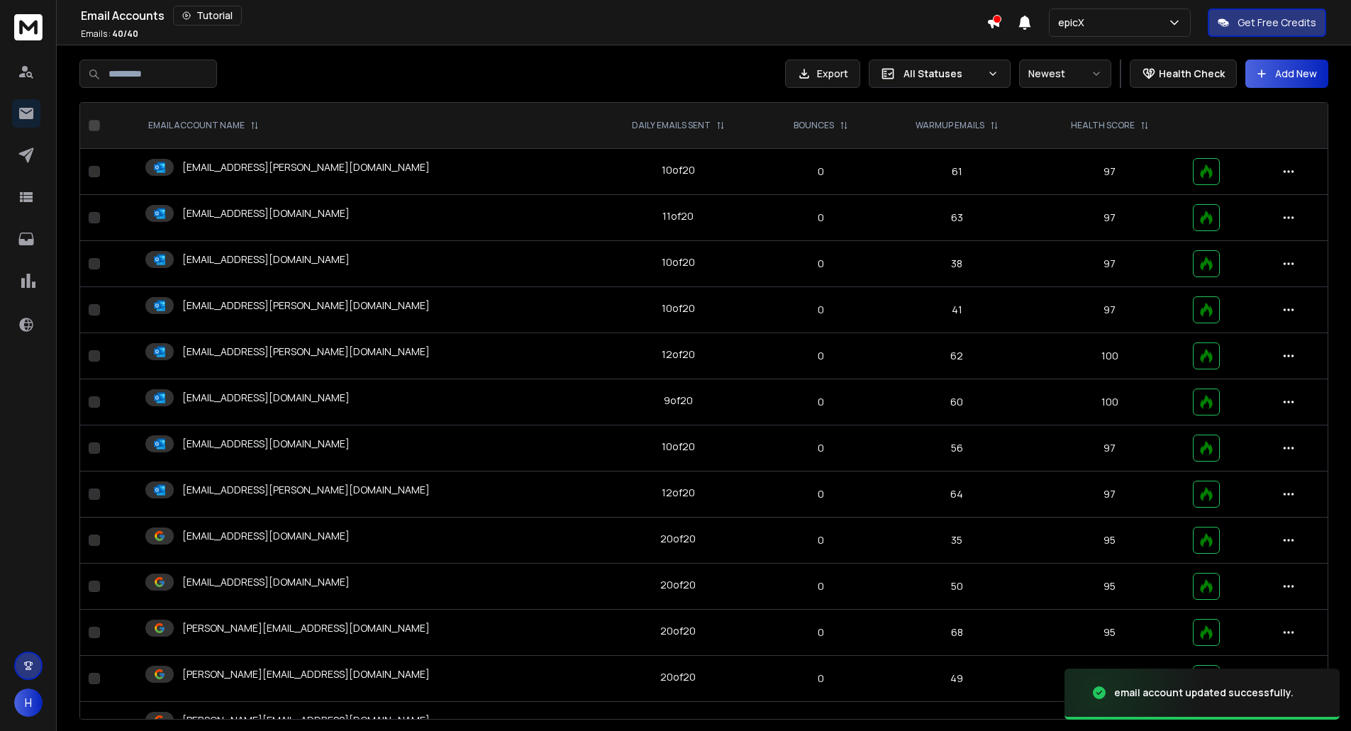
click at [499, 332] on td "[EMAIL_ADDRESS][PERSON_NAME][DOMAIN_NAME]" at bounding box center [364, 310] width 455 height 46
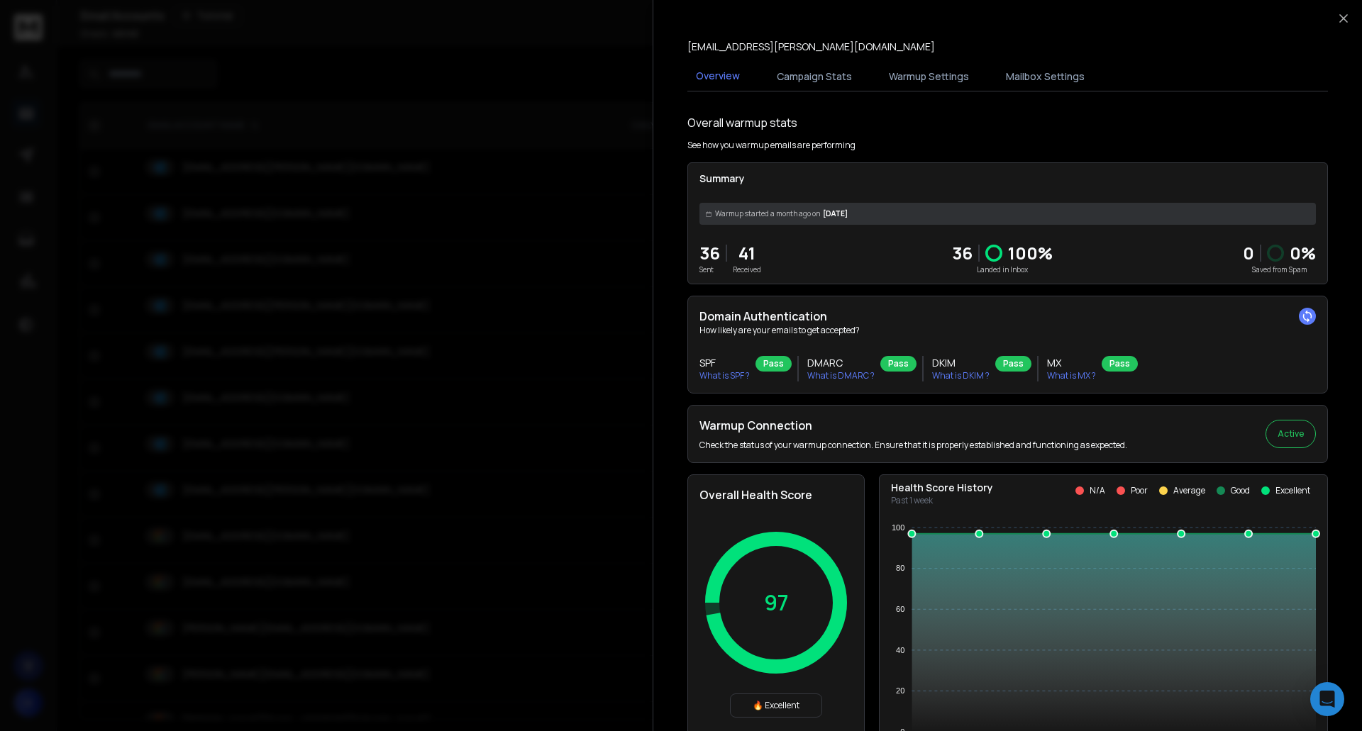
click at [927, 75] on button "Warmup Settings" at bounding box center [928, 76] width 97 height 31
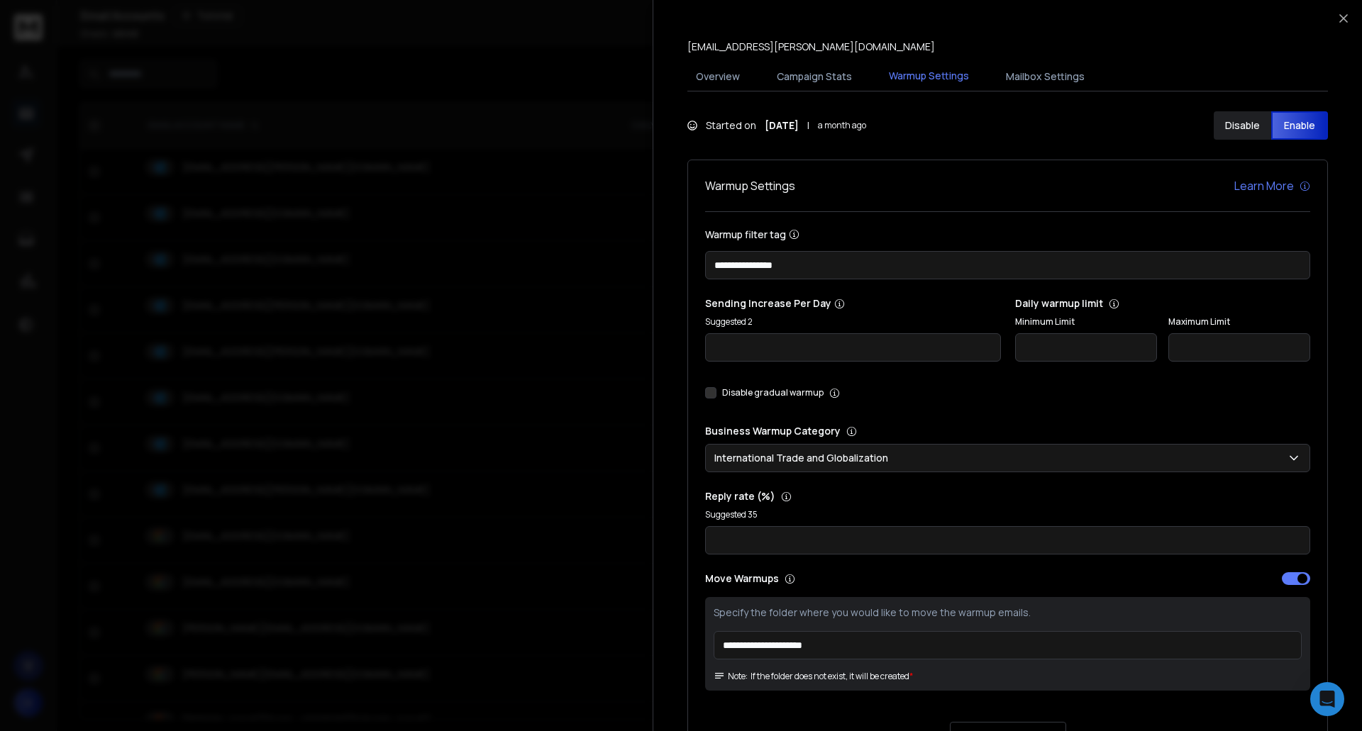
click at [1019, 74] on button "Mailbox Settings" at bounding box center [1045, 76] width 96 height 31
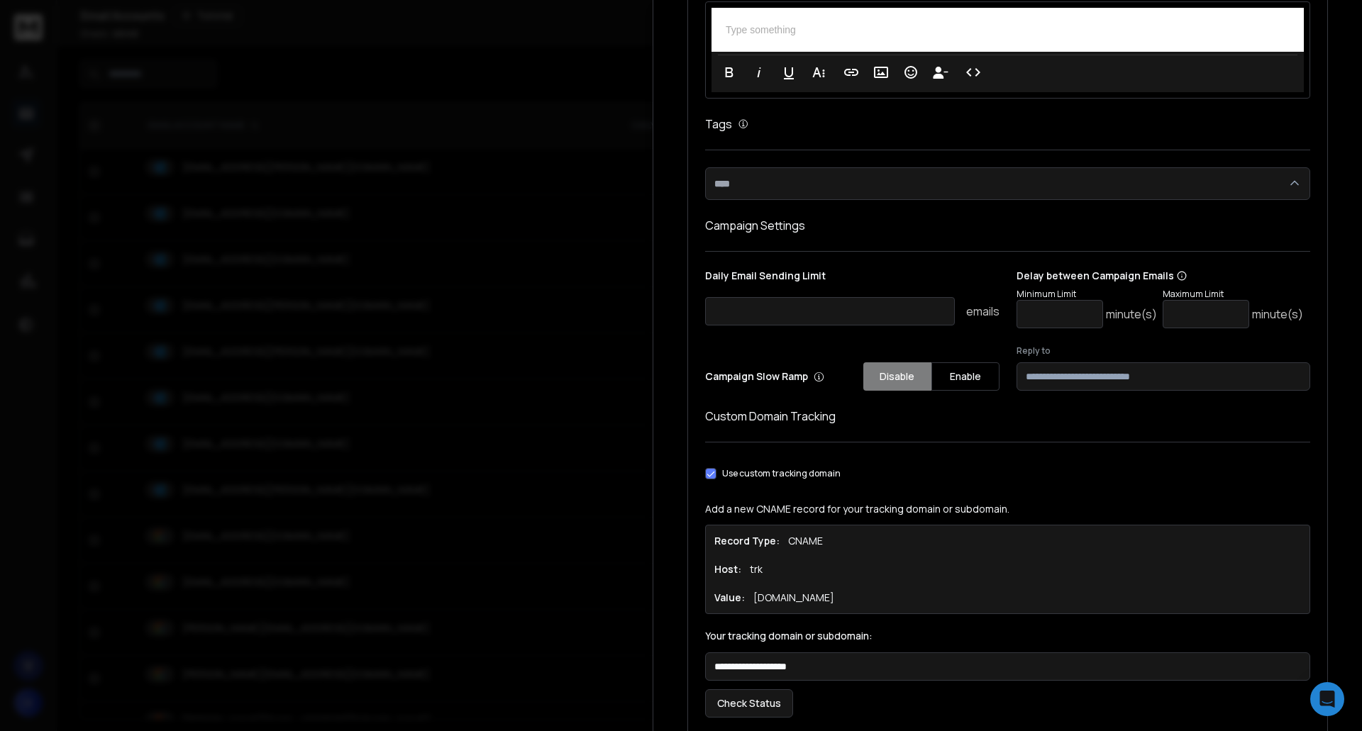
scroll to position [348, 0]
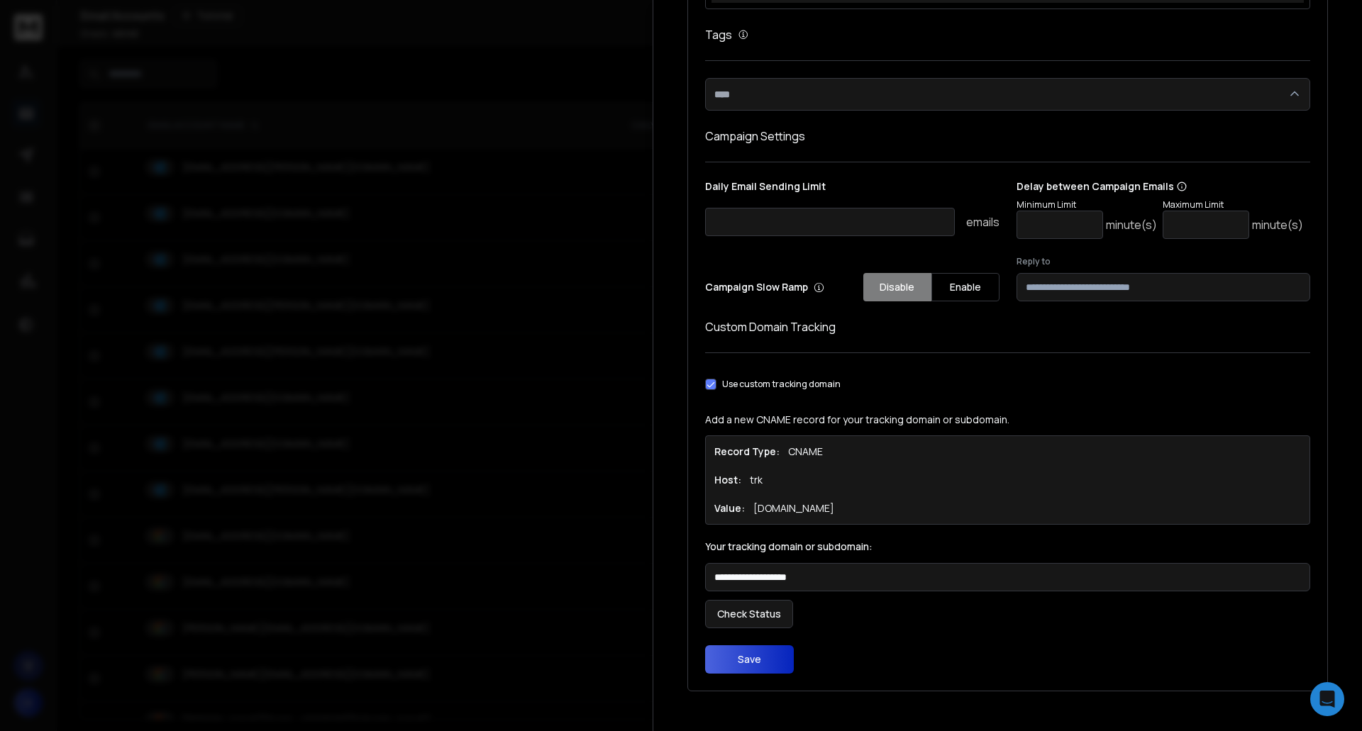
click at [596, 116] on div at bounding box center [681, 365] width 1362 height 731
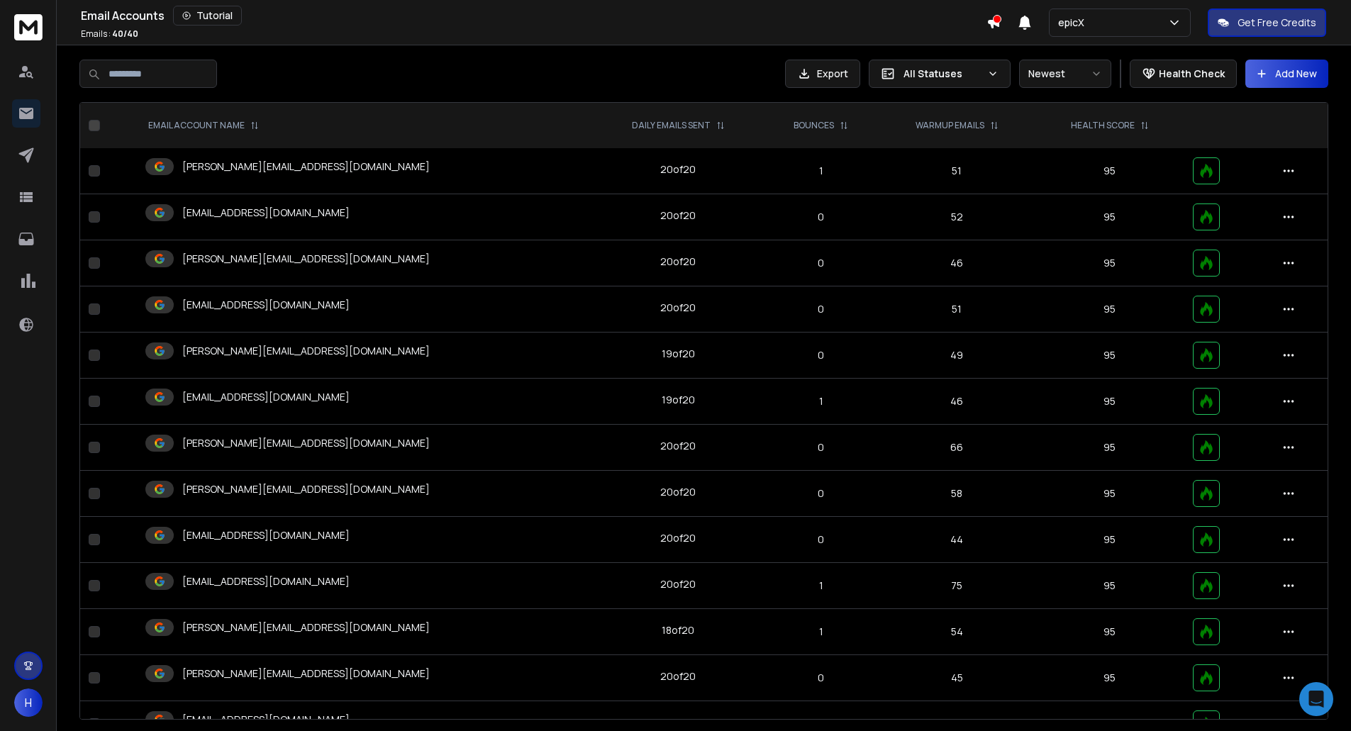
scroll to position [291, 0]
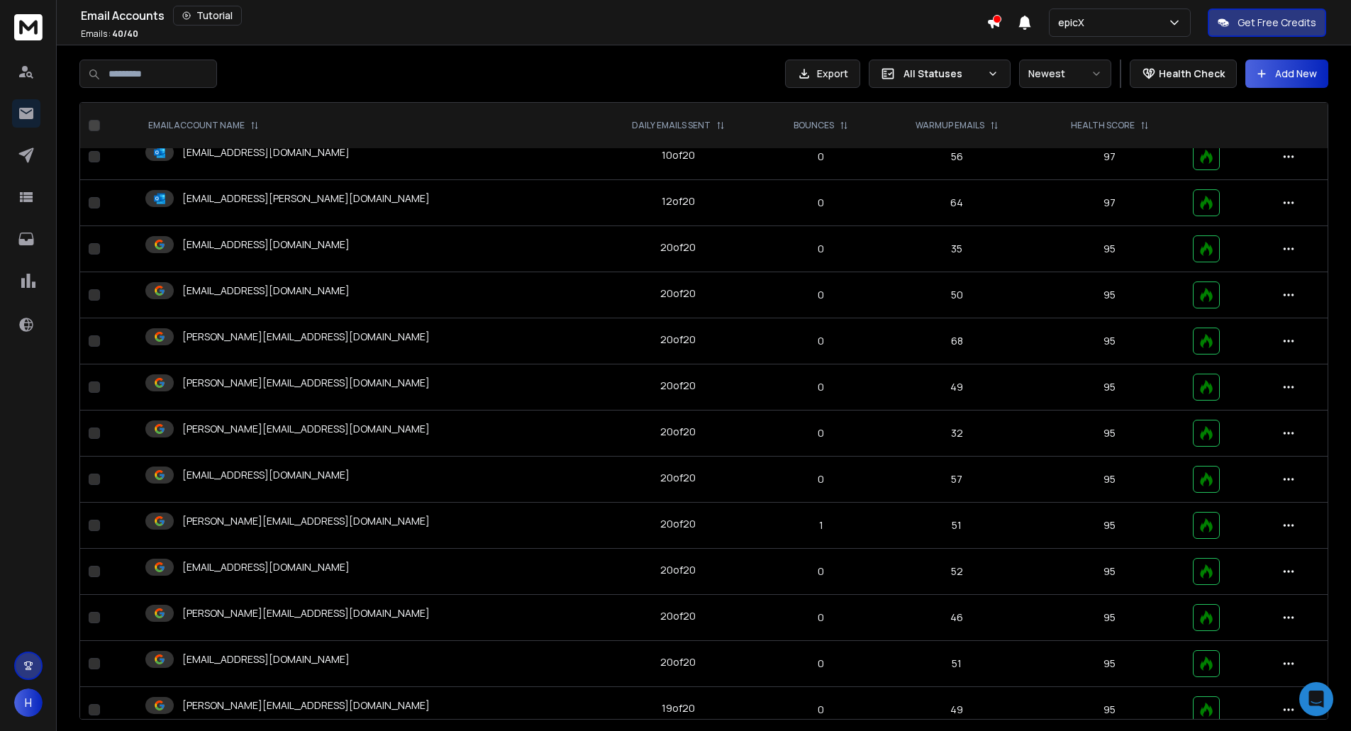
click at [772, 483] on p "0" at bounding box center [821, 479] width 98 height 14
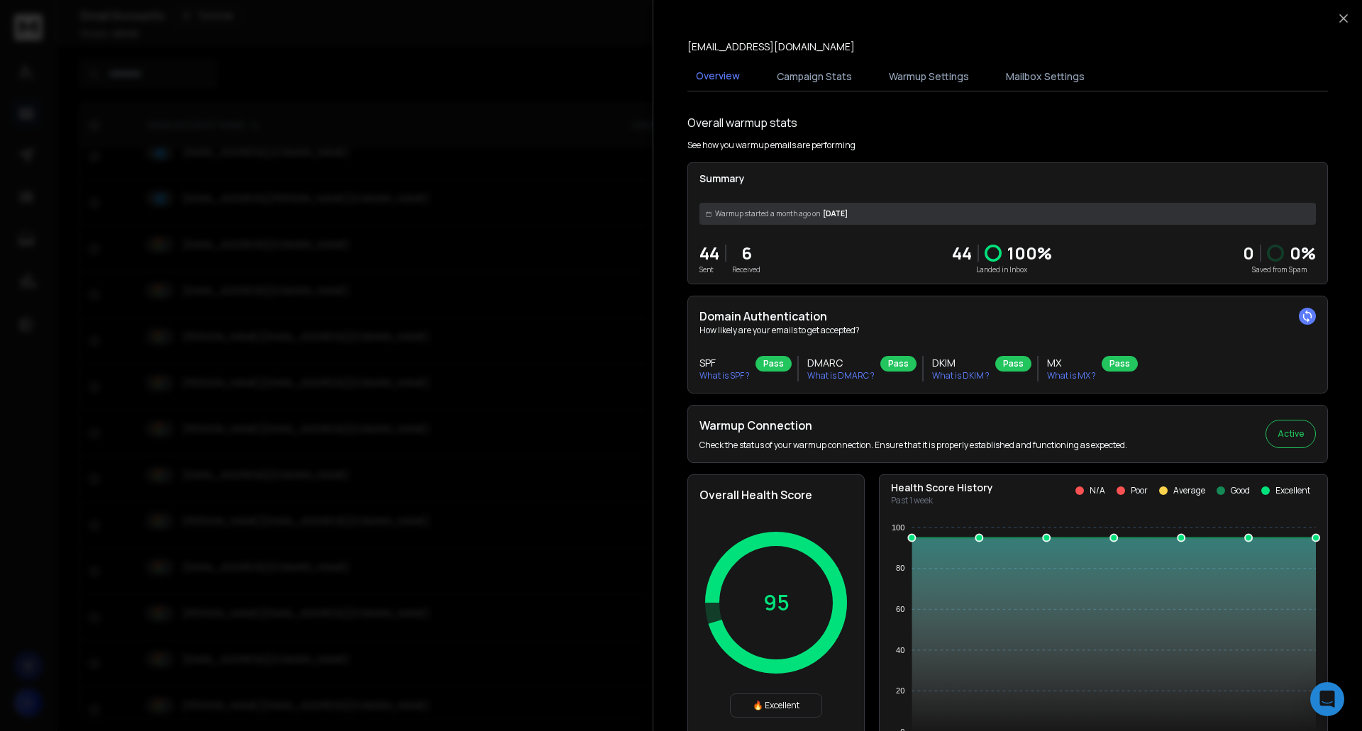
click at [613, 465] on div at bounding box center [681, 365] width 1362 height 731
